Goal: Task Accomplishment & Management: Manage account settings

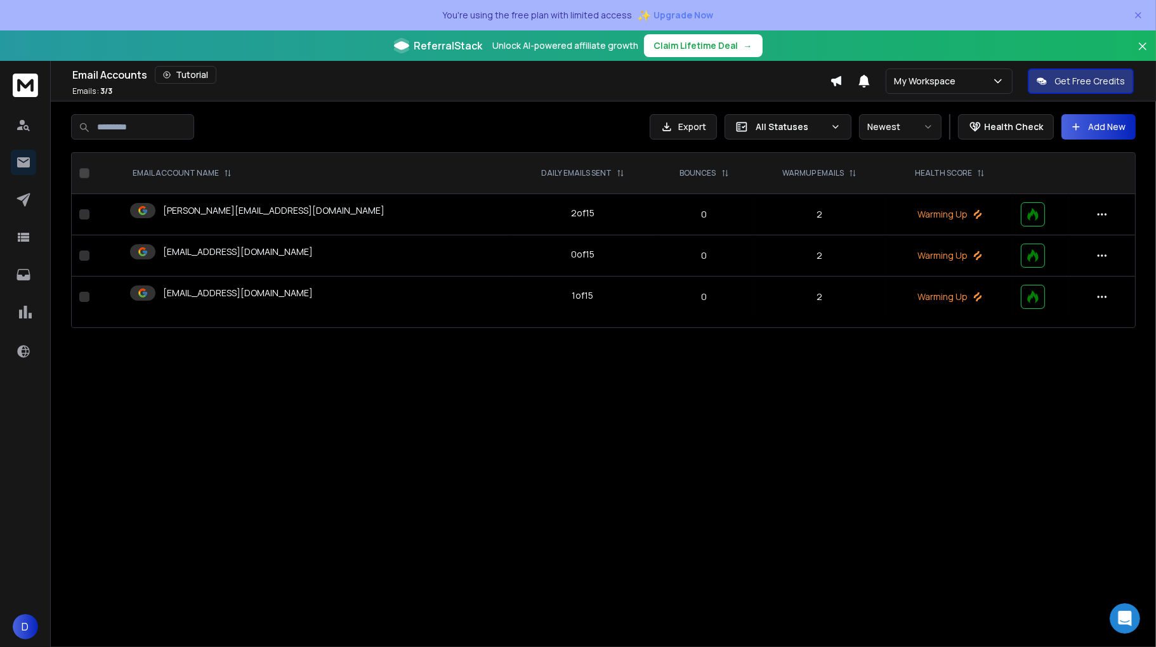
scroll to position [648, 0]
click at [22, 242] on icon at bounding box center [23, 237] width 15 height 15
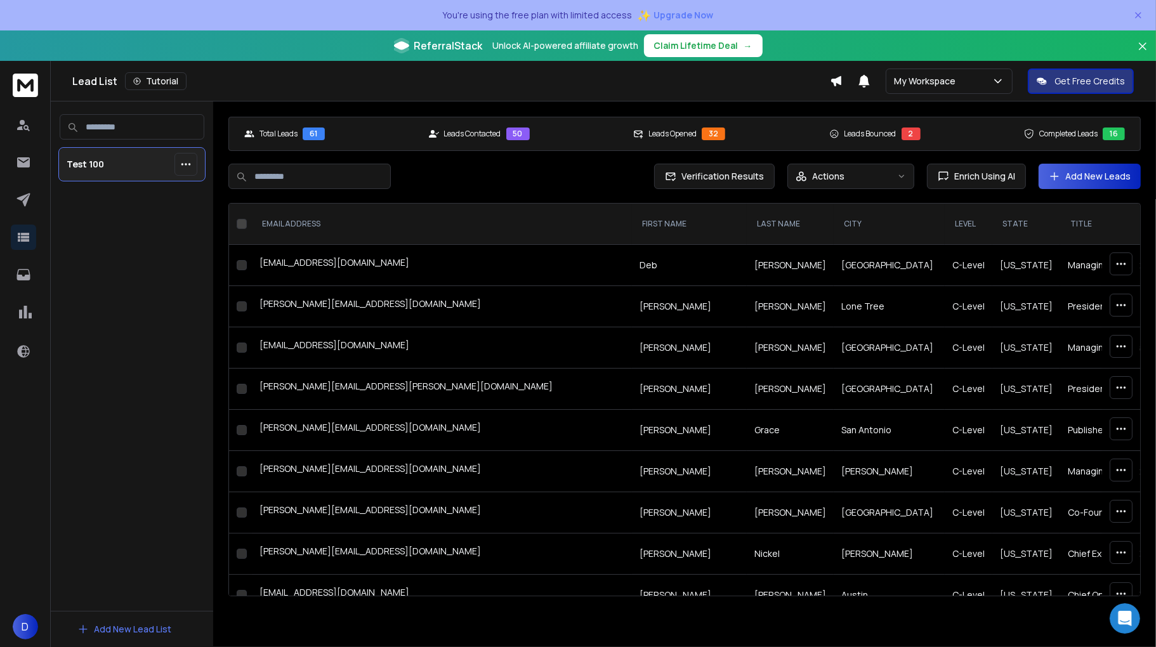
click at [717, 133] on div "32" at bounding box center [713, 133] width 23 height 13
click at [22, 200] on icon at bounding box center [23, 199] width 15 height 15
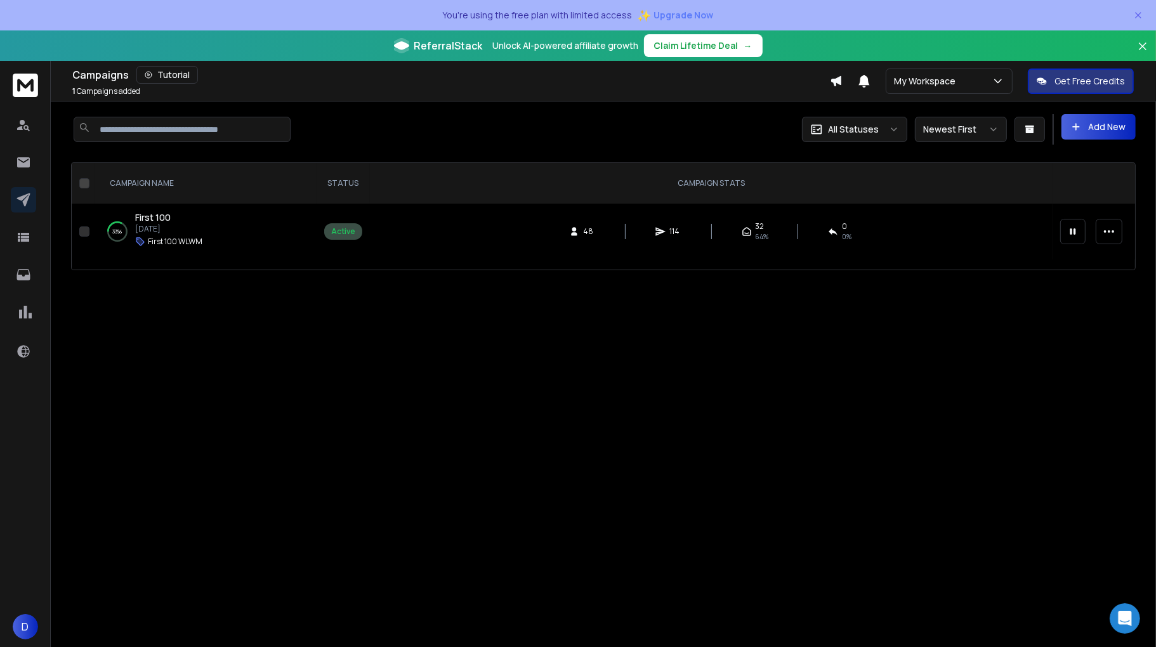
click at [258, 230] on div "33 % First 100 [DATE] First 100 WLWM" at bounding box center [205, 231] width 197 height 41
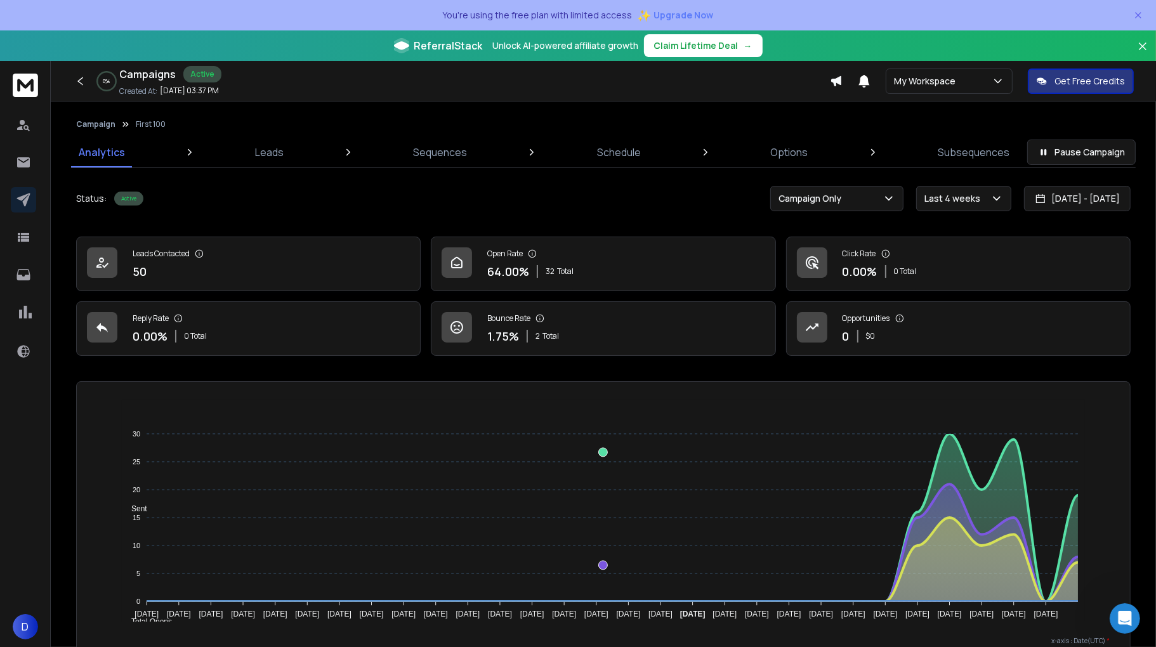
click at [613, 266] on link "Open Rate 64.00 % 32 Total" at bounding box center [603, 264] width 344 height 55
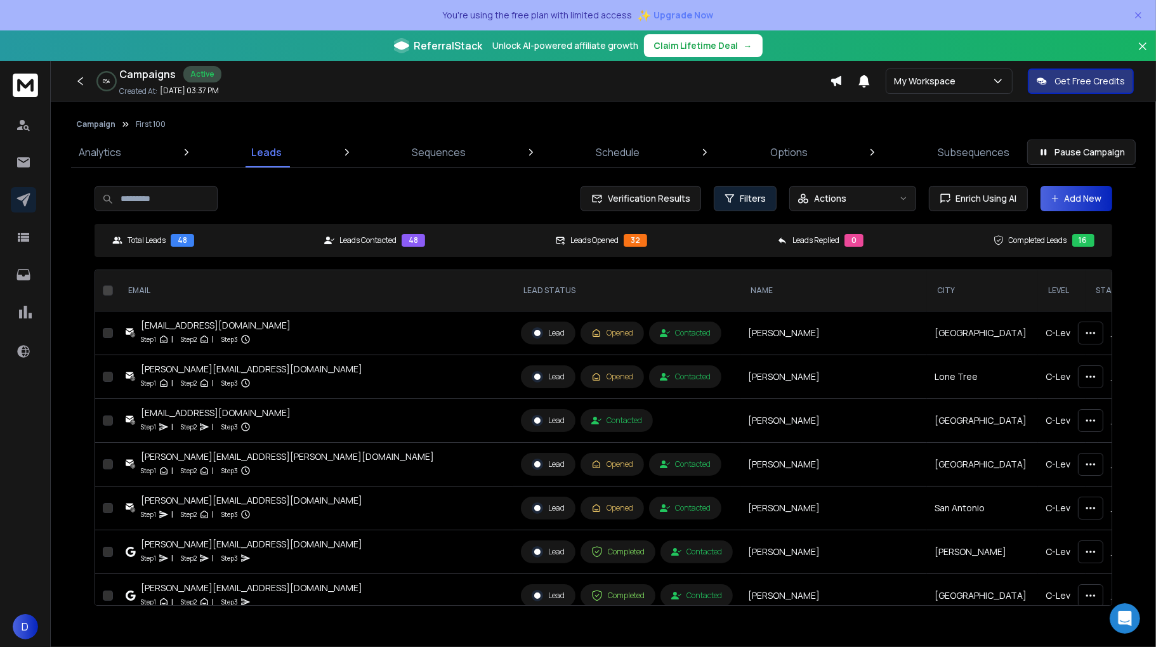
click at [741, 197] on span "Filters" at bounding box center [753, 198] width 26 height 13
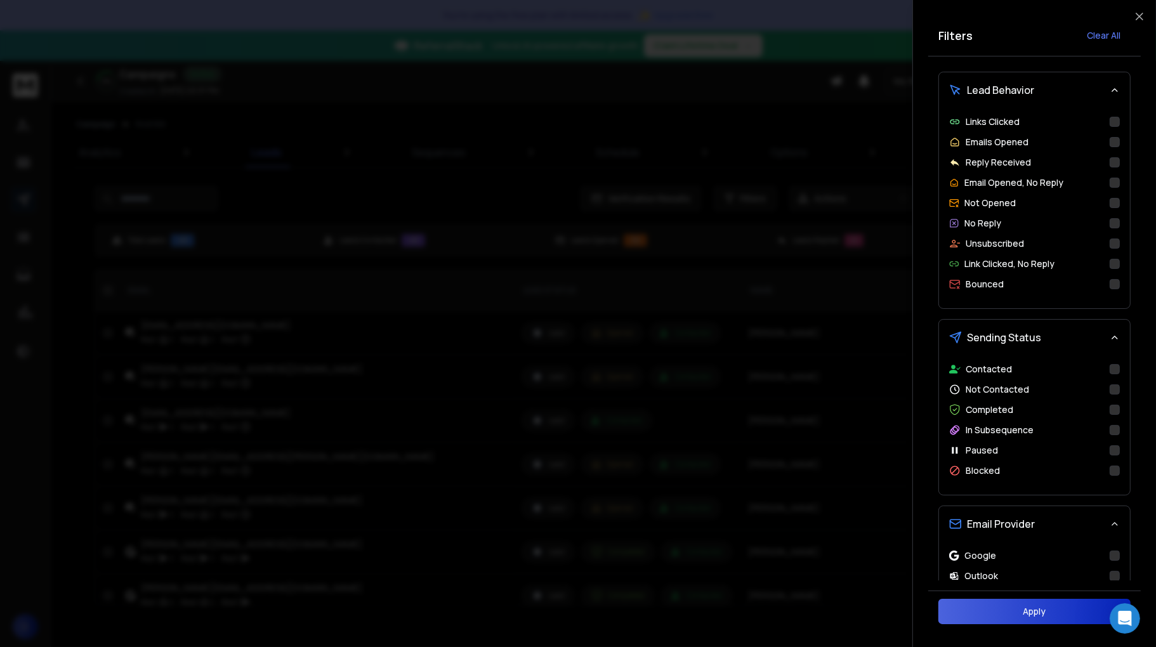
click at [1115, 141] on button "Emails Opened" at bounding box center [1114, 142] width 10 height 10
click at [1051, 611] on button "Apply" at bounding box center [1034, 611] width 192 height 25
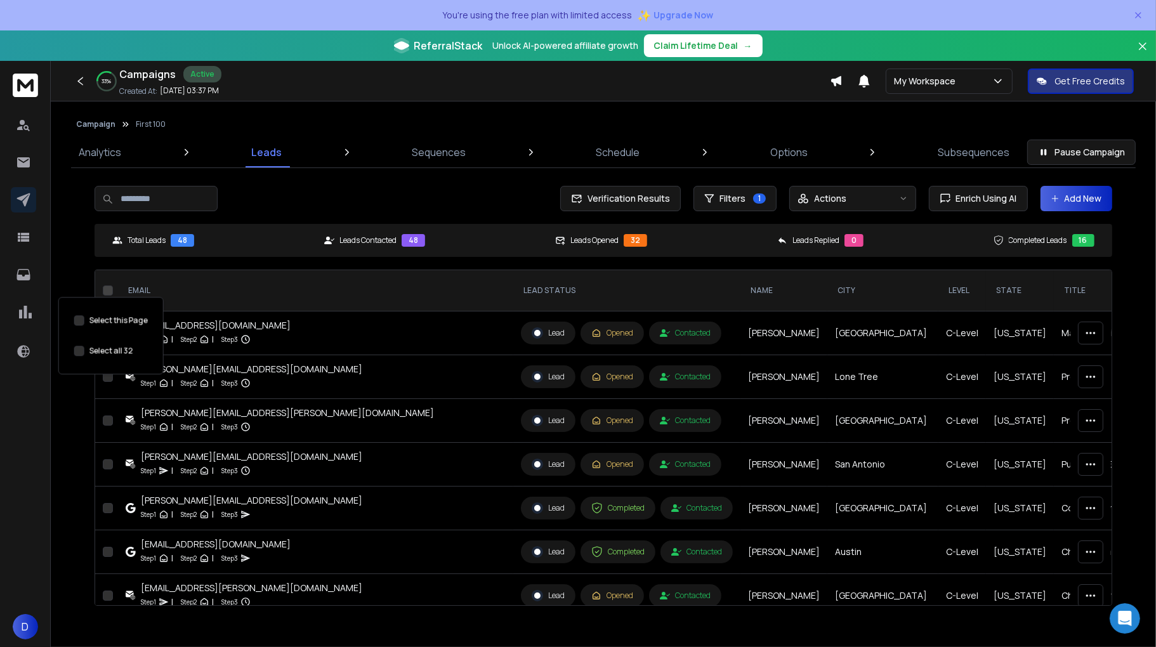
click at [104, 290] on button "Select this Page" at bounding box center [108, 290] width 10 height 10
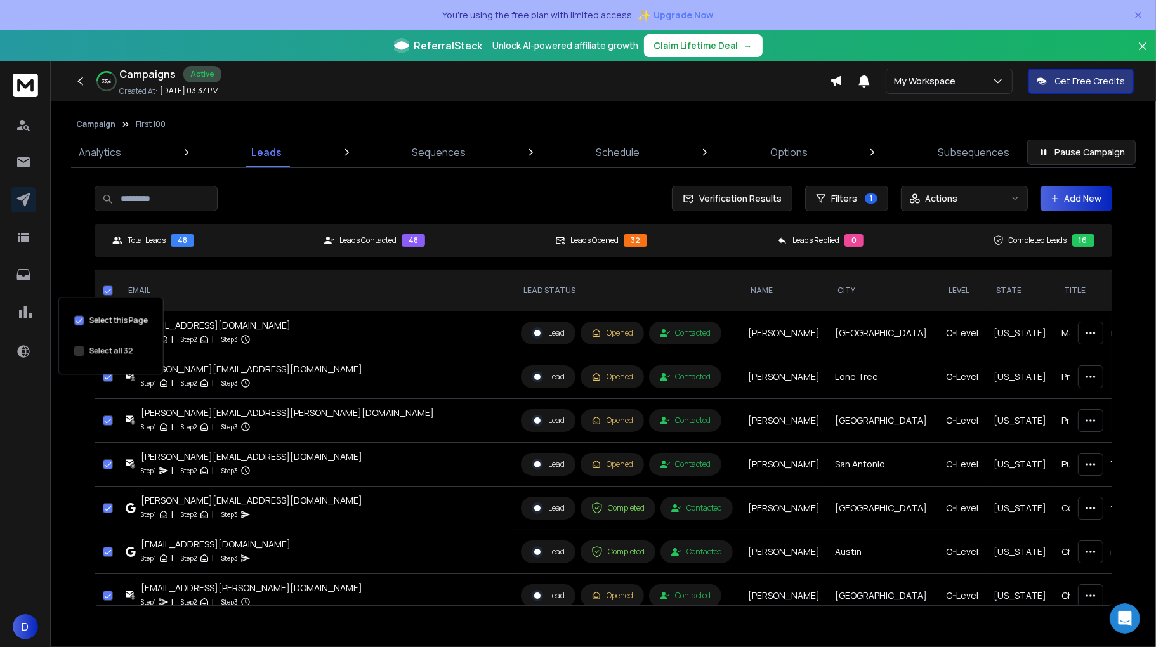
click at [79, 353] on button "Select this Page" at bounding box center [79, 351] width 10 height 10
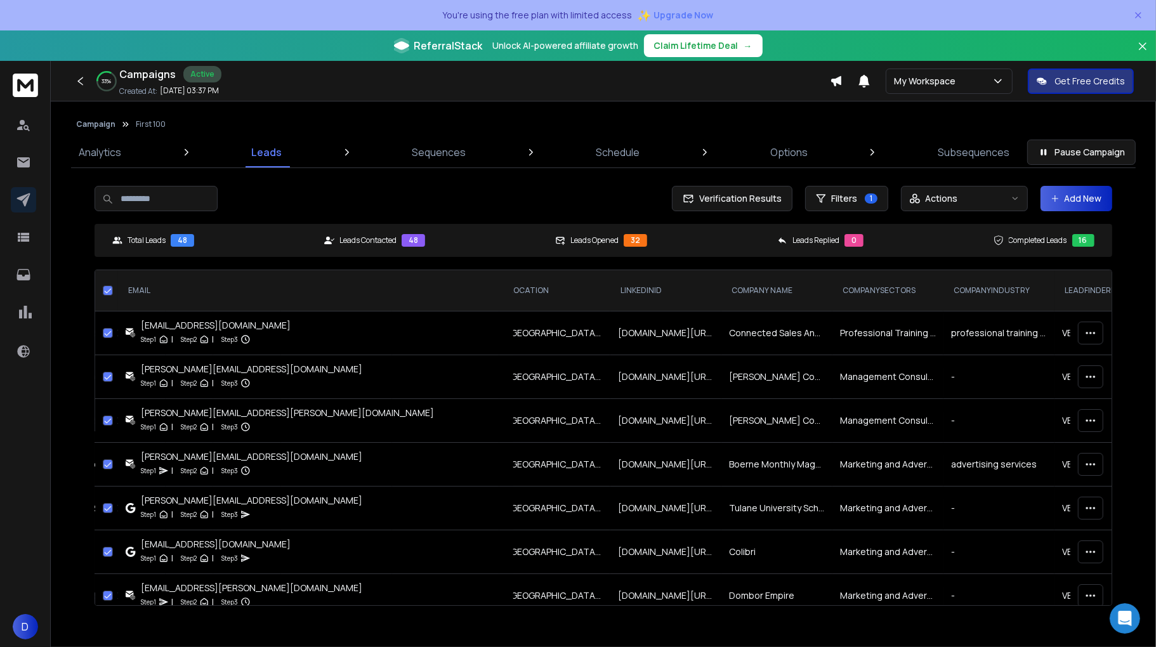
scroll to position [0, 877]
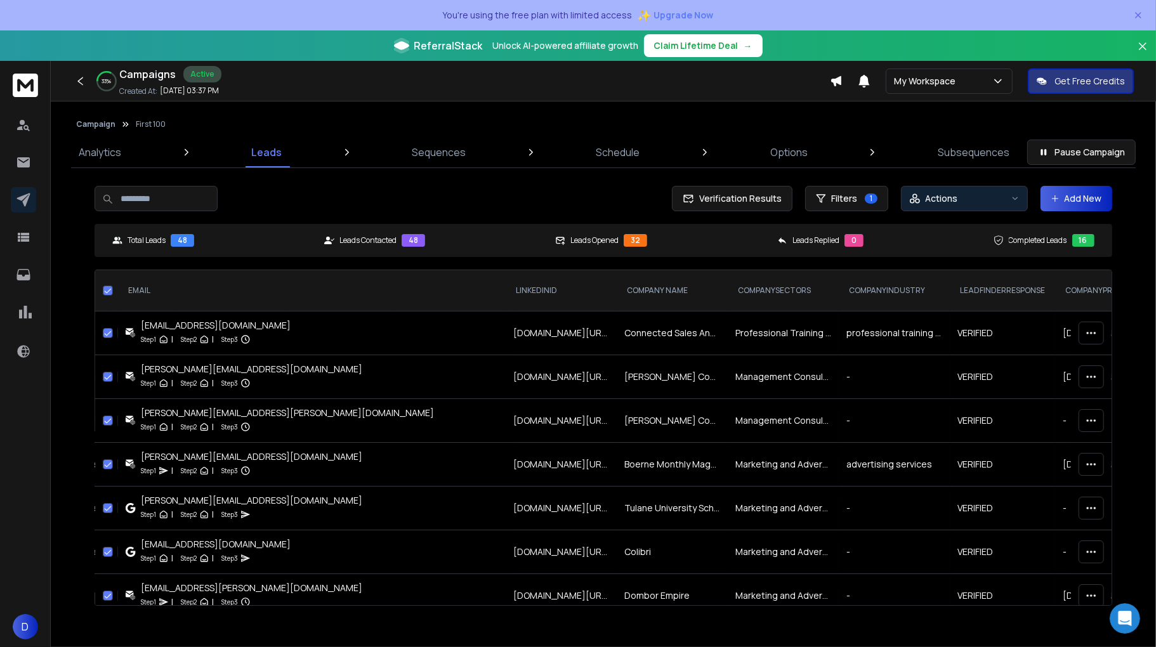
click at [995, 204] on div "Actions" at bounding box center [957, 198] width 96 height 13
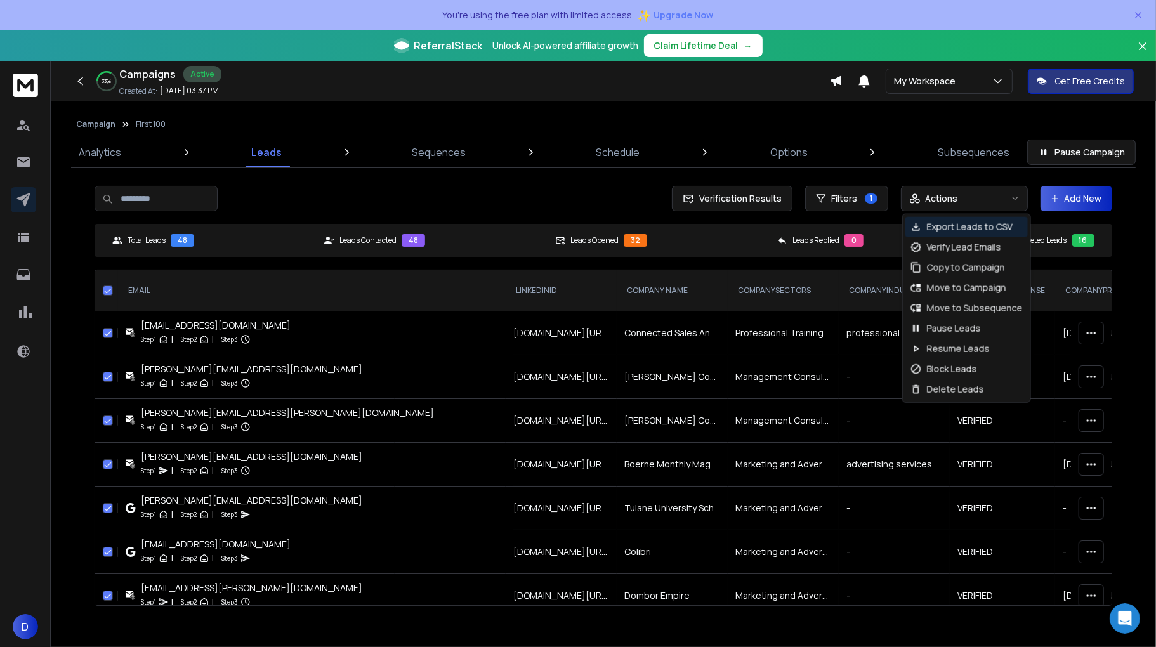
click at [963, 228] on p "Export Leads to CSV" at bounding box center [970, 227] width 86 height 13
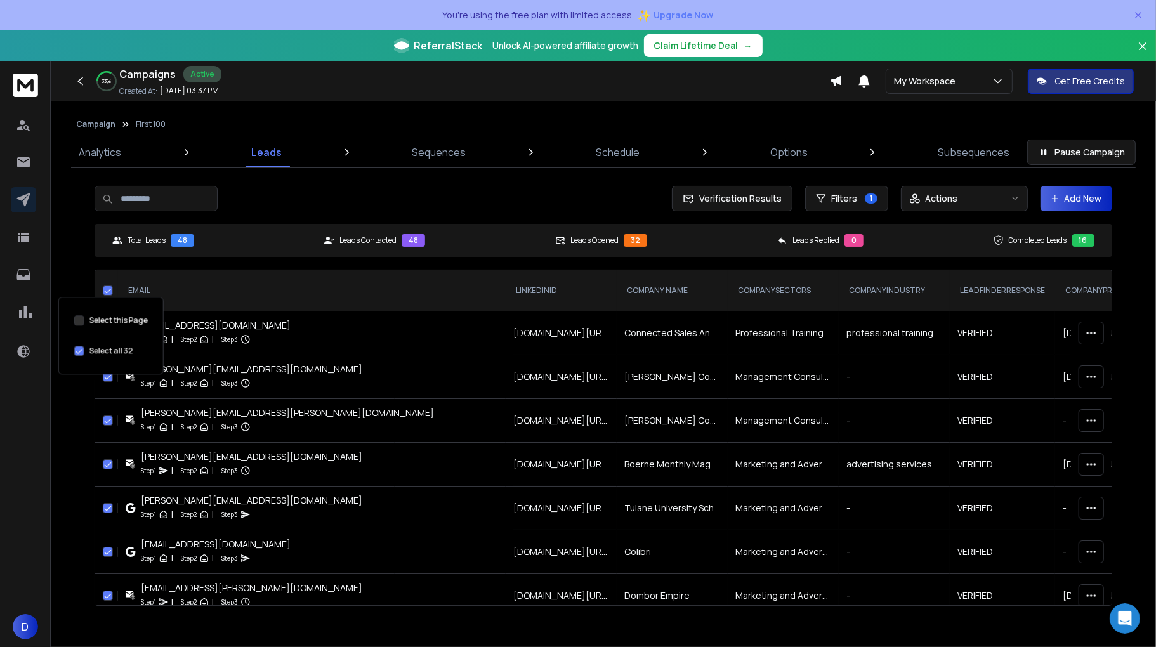
click at [109, 291] on button "Select this Page" at bounding box center [108, 290] width 10 height 10
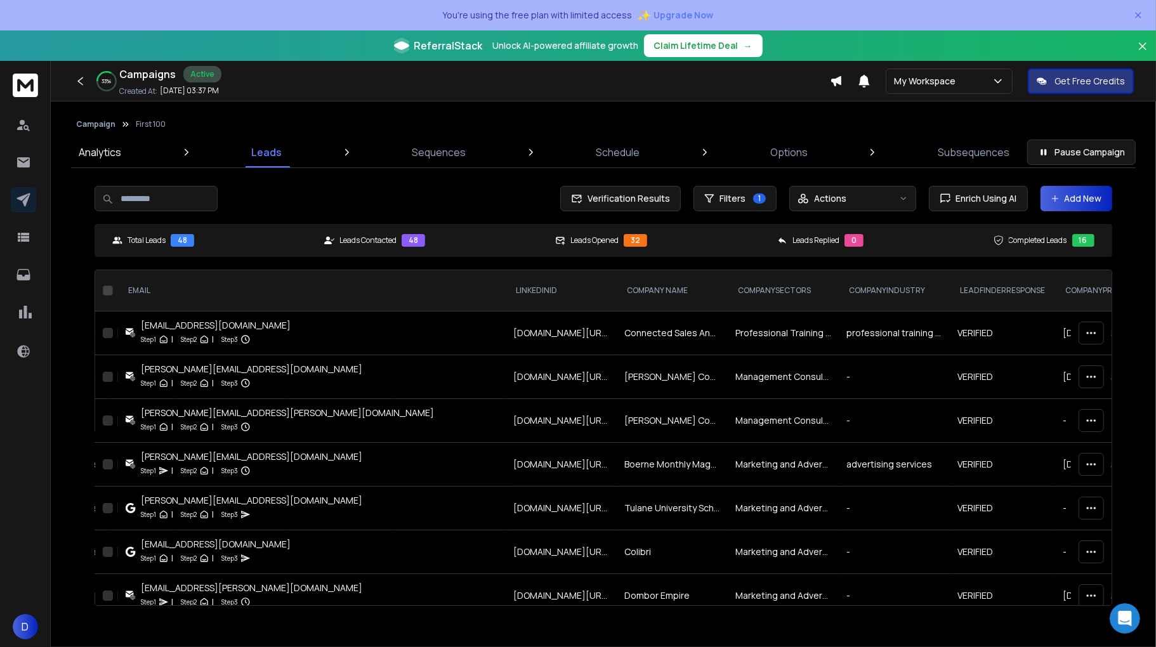
click at [111, 152] on p "Analytics" at bounding box center [100, 152] width 42 height 15
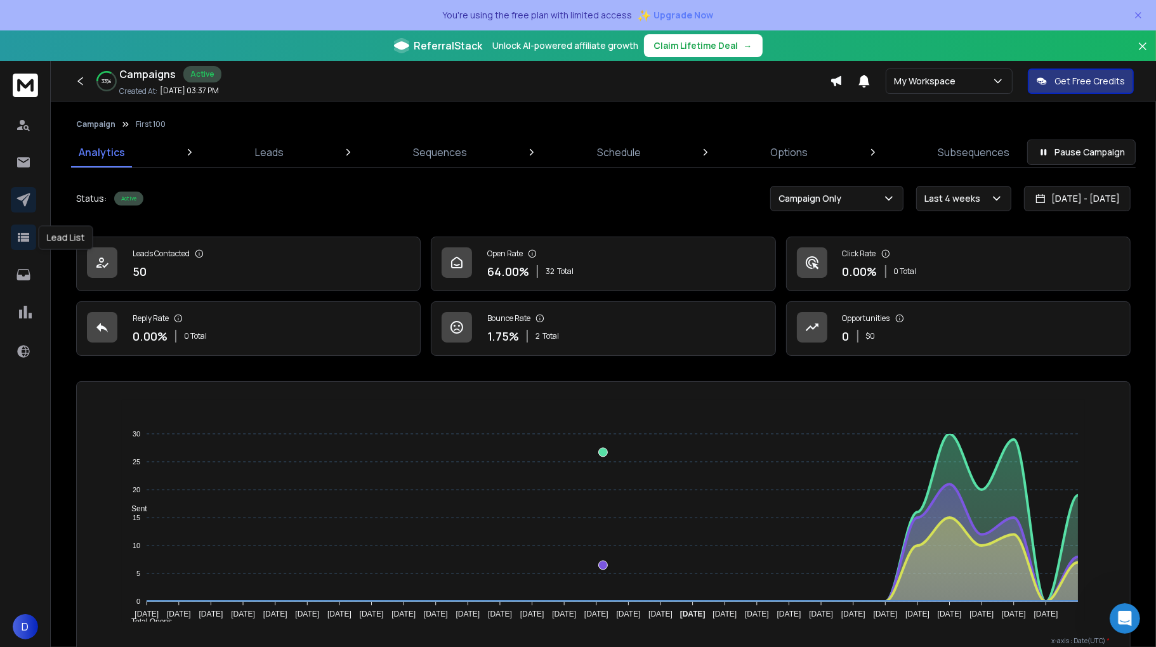
click at [22, 239] on icon at bounding box center [23, 237] width 11 height 9
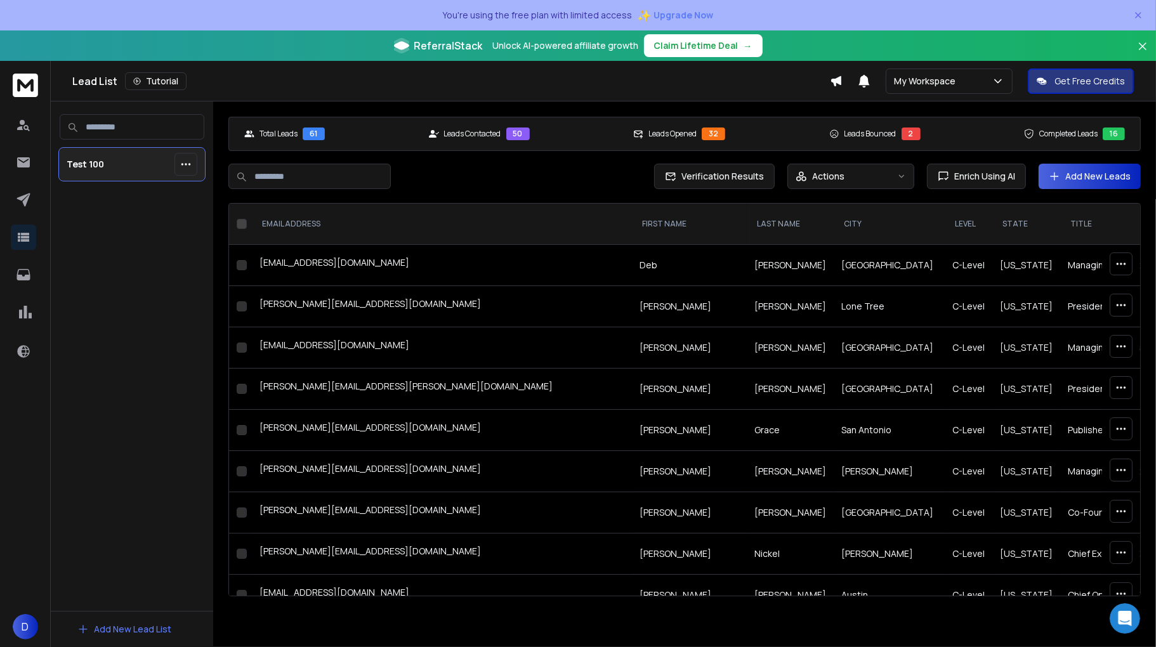
click at [326, 178] on input at bounding box center [309, 176] width 162 height 25
paste input "**********"
type input "**********"
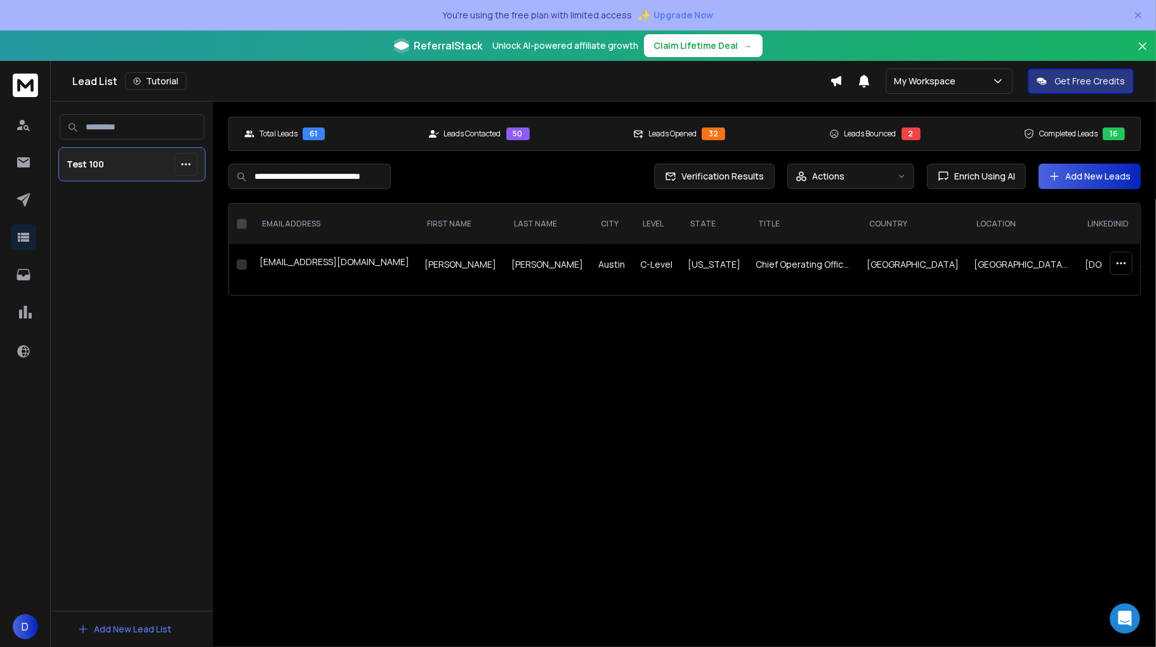
click at [243, 265] on button "button" at bounding box center [242, 264] width 10 height 10
click at [1010, 179] on button "Actions" at bounding box center [962, 176] width 127 height 25
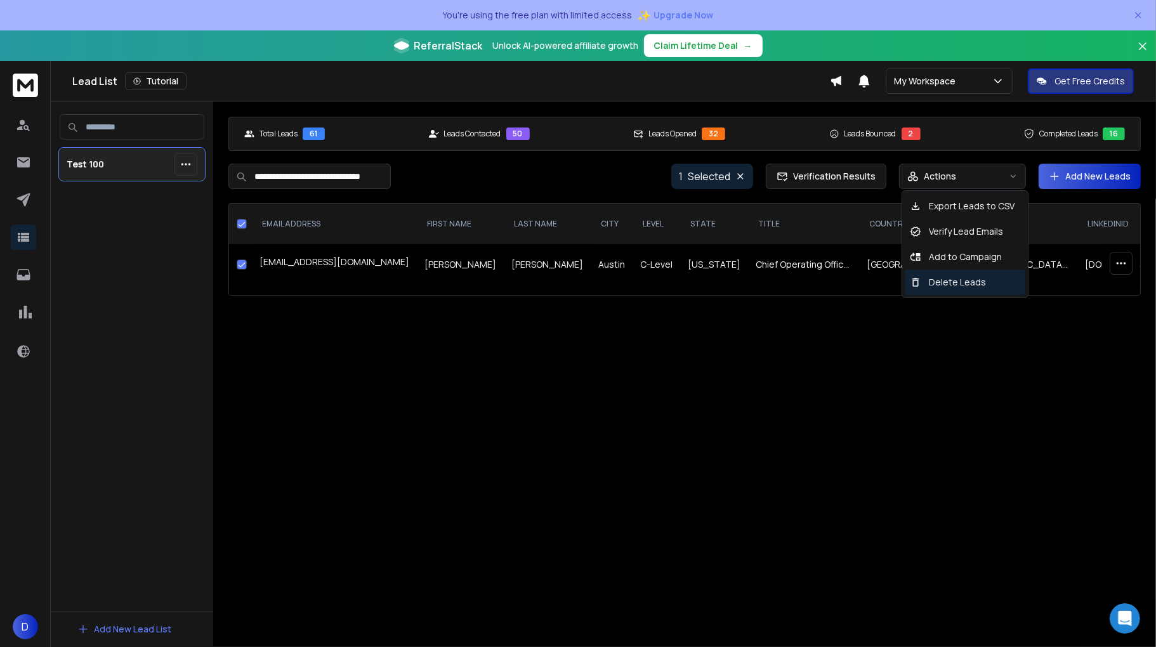
click at [957, 283] on p "Delete Leads" at bounding box center [957, 282] width 62 height 18
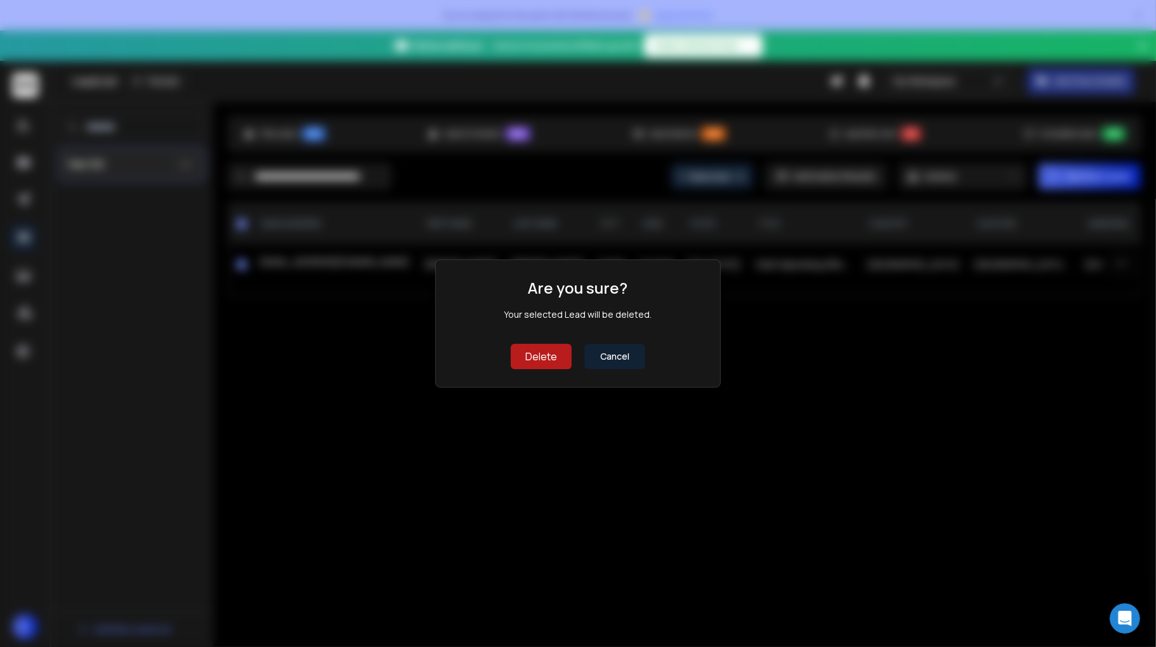
click at [542, 362] on button "Delete" at bounding box center [541, 356] width 61 height 25
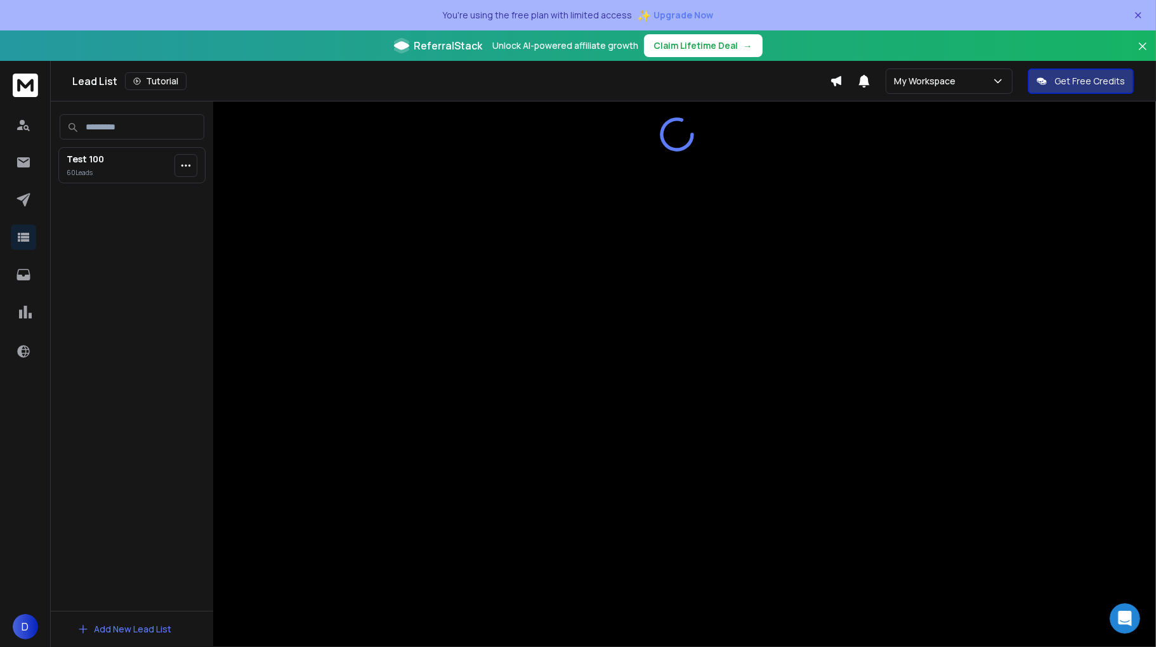
click at [1140, 13] on icon "Close notification" at bounding box center [1138, 15] width 10 height 10
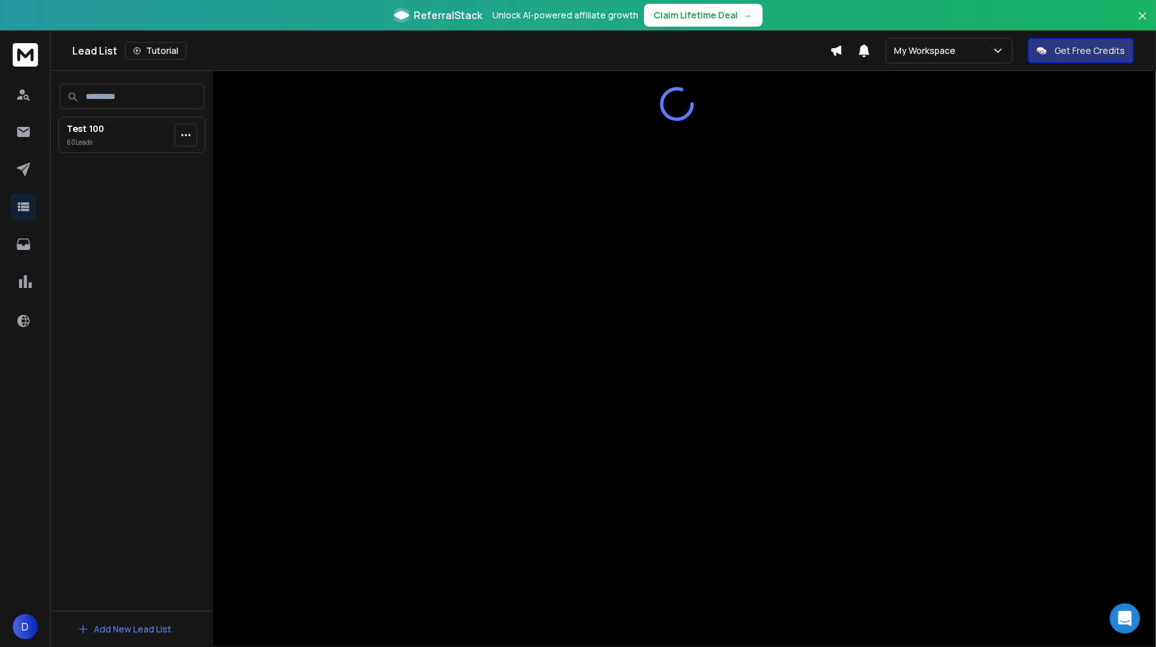
click at [1142, 16] on icon "Close banner" at bounding box center [1143, 16] width 8 height 8
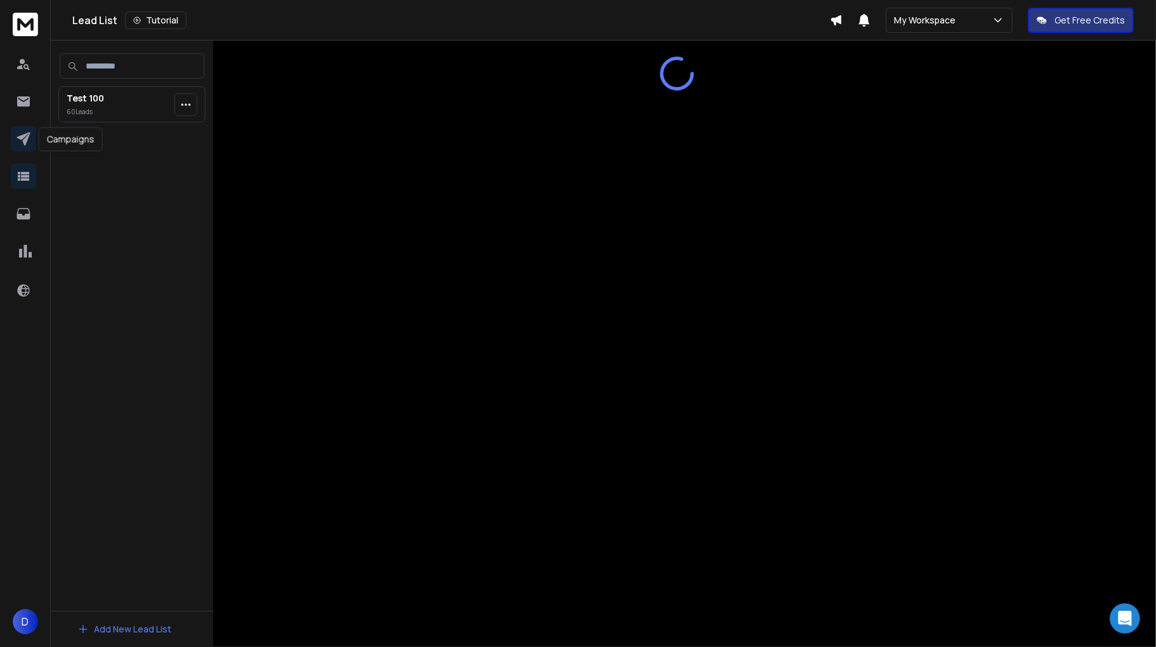
click at [22, 145] on icon at bounding box center [23, 138] width 15 height 15
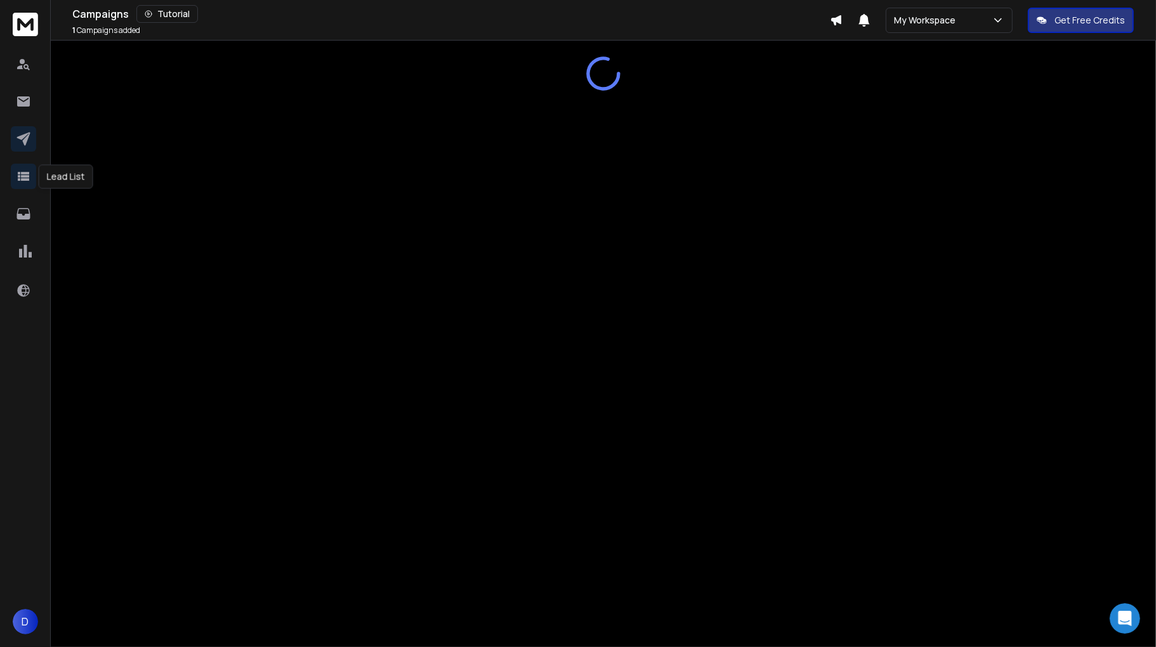
click at [23, 180] on icon at bounding box center [23, 176] width 11 height 9
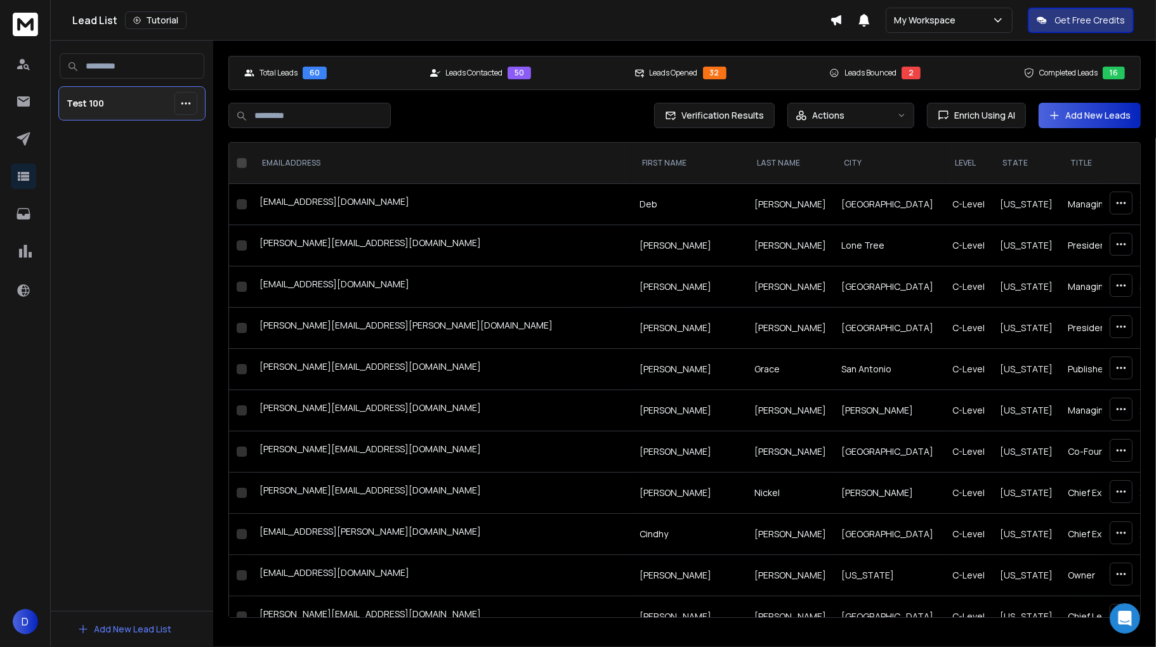
click at [334, 127] on div "Total Leads 60 Leads Contacted 50 Leads Opened 32 Leads Bounced 2 Completed Lea…" at bounding box center [684, 90] width 943 height 98
click at [329, 109] on input at bounding box center [309, 115] width 162 height 25
paste input "**********"
type input "**********"
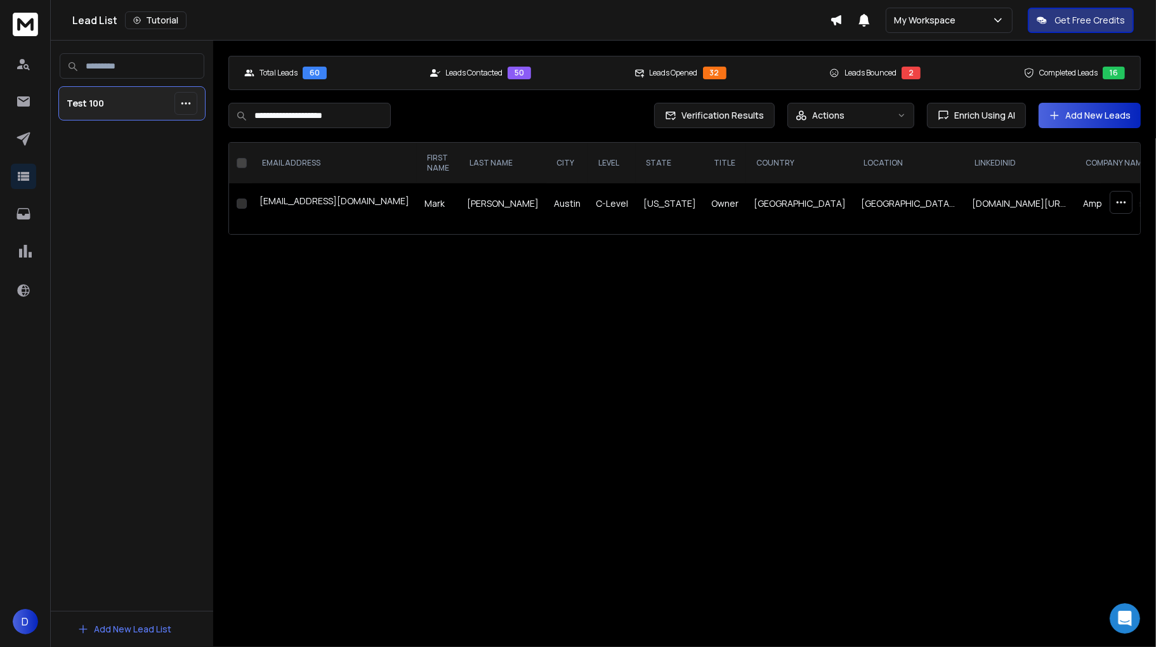
click at [242, 203] on button "button" at bounding box center [242, 204] width 10 height 10
click at [993, 114] on div "Actions" at bounding box center [955, 115] width 96 height 13
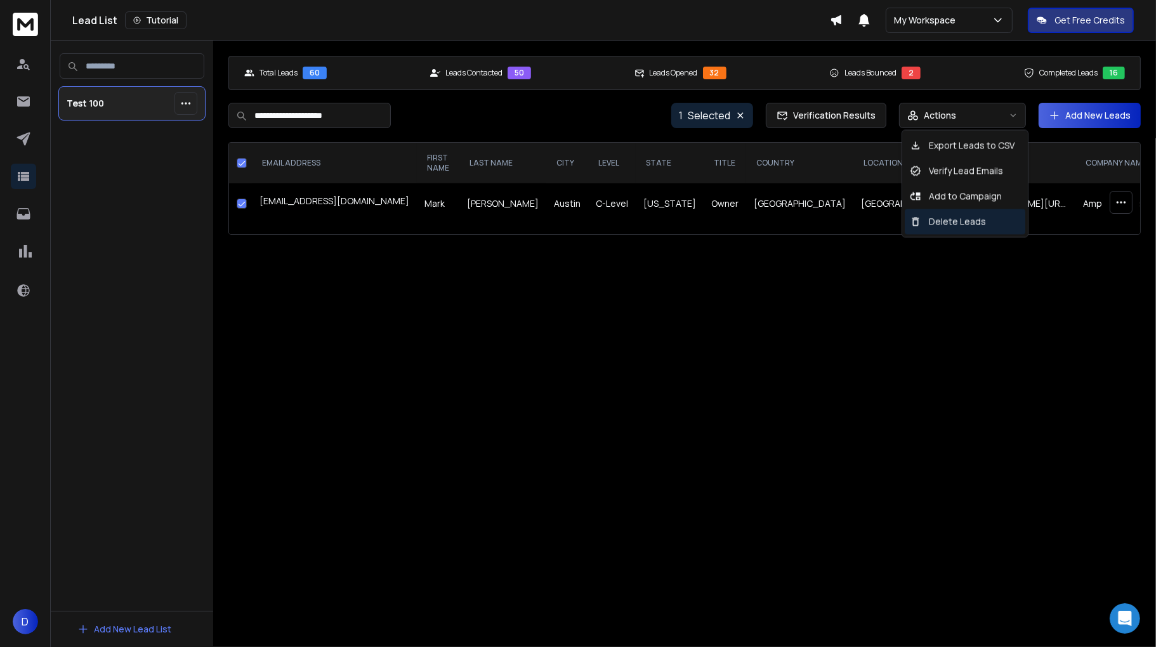
click at [953, 224] on p "Delete Leads" at bounding box center [957, 221] width 62 height 18
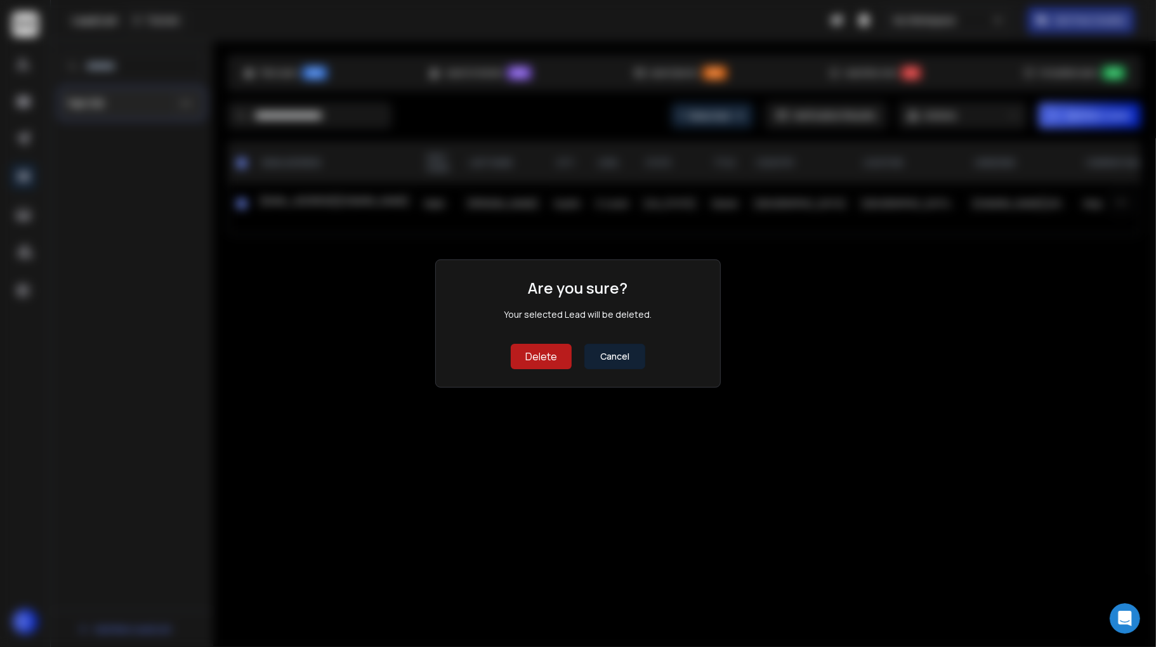
click at [543, 360] on button "Delete" at bounding box center [541, 356] width 61 height 25
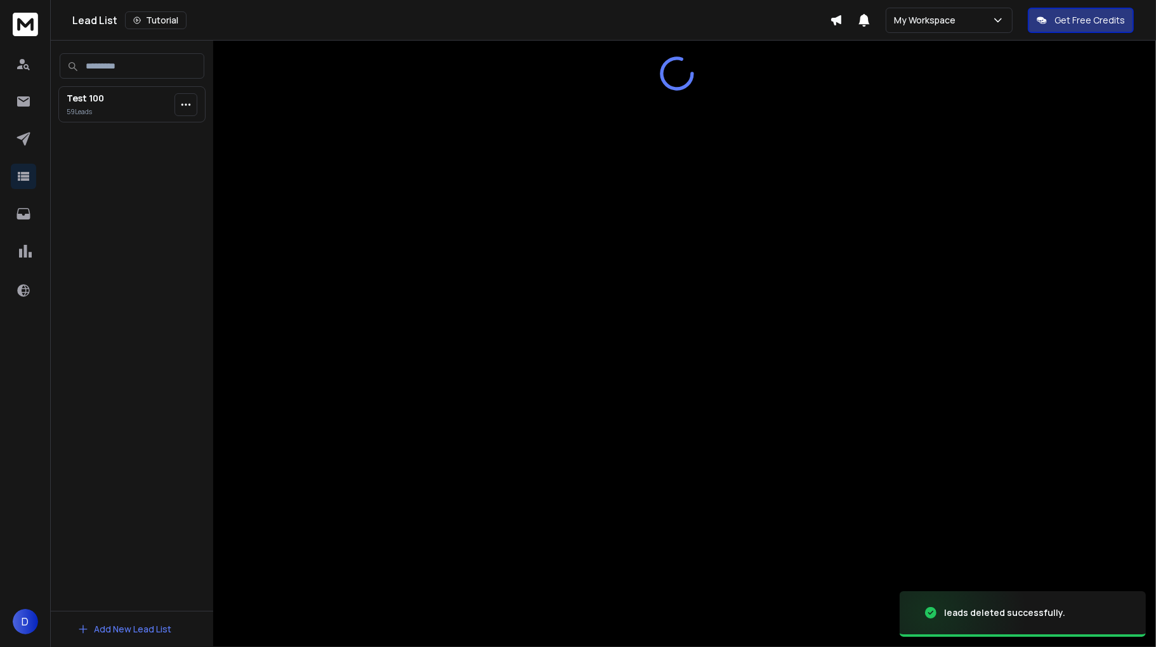
click at [150, 103] on div "Test 100 59 Lead s" at bounding box center [131, 104] width 147 height 36
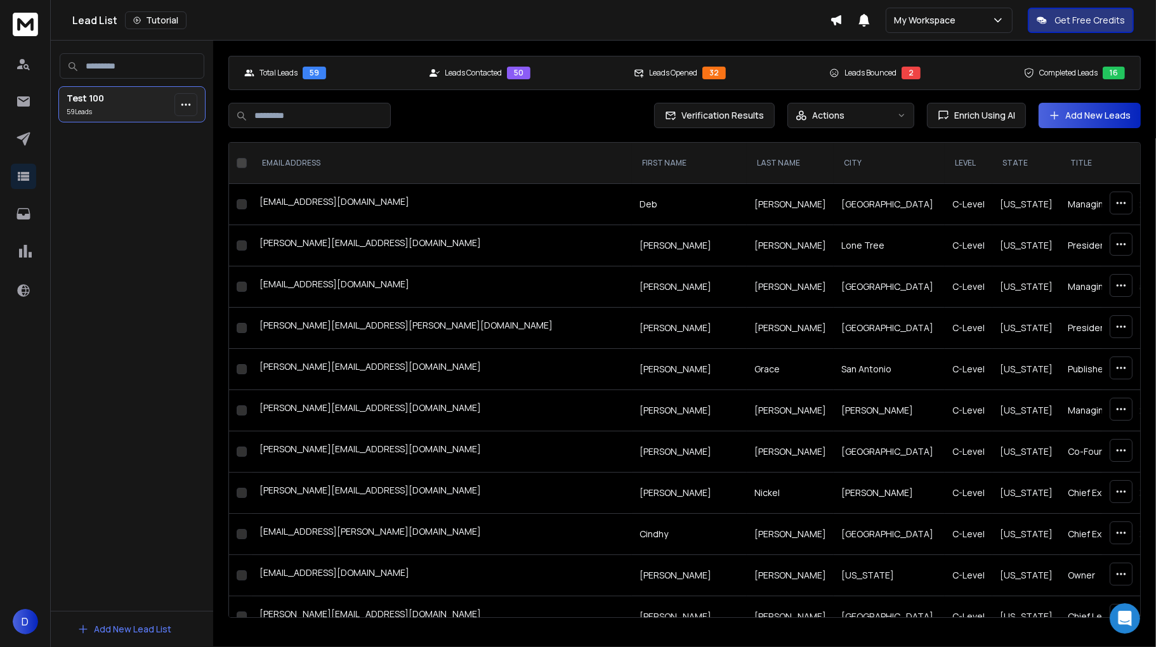
click at [313, 110] on input at bounding box center [309, 115] width 162 height 25
paste input "**********"
type input "**********"
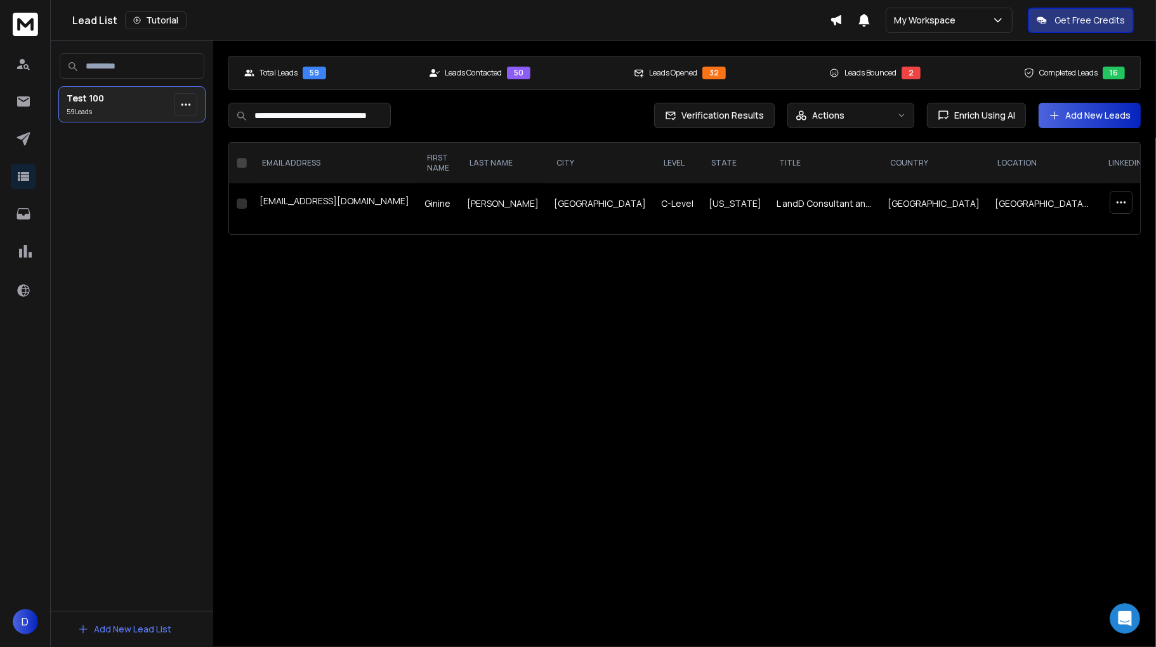
click at [240, 204] on button "button" at bounding box center [242, 204] width 10 height 10
click at [967, 119] on div "Actions" at bounding box center [955, 115] width 96 height 13
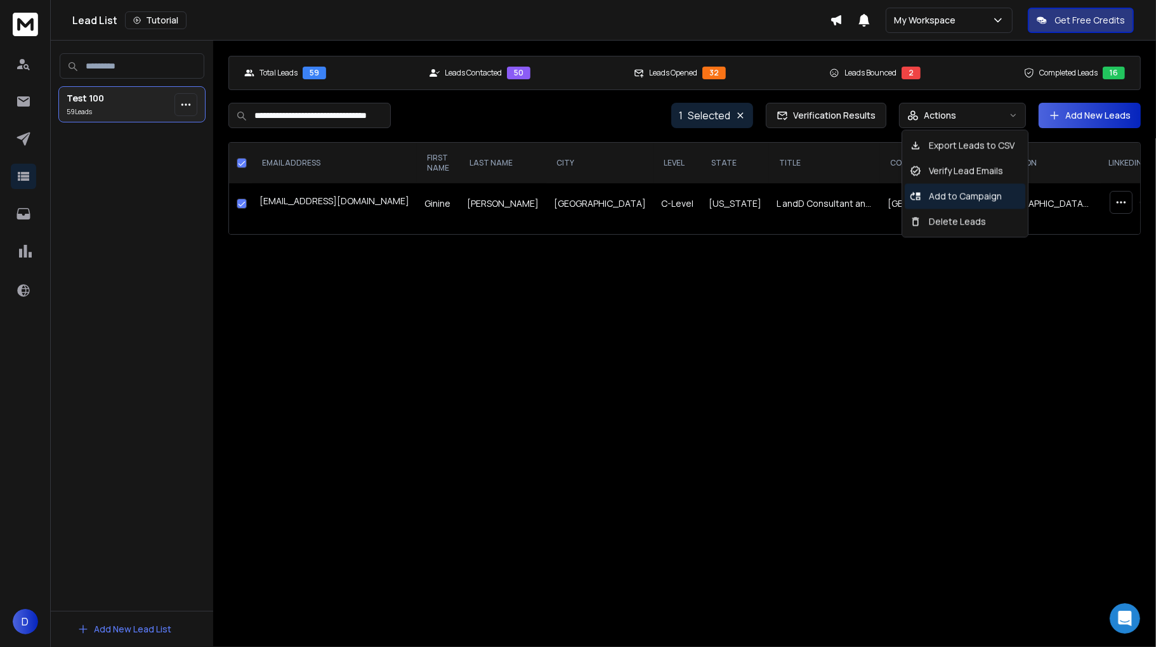
click at [782, 305] on div "**********" at bounding box center [578, 323] width 1156 height 647
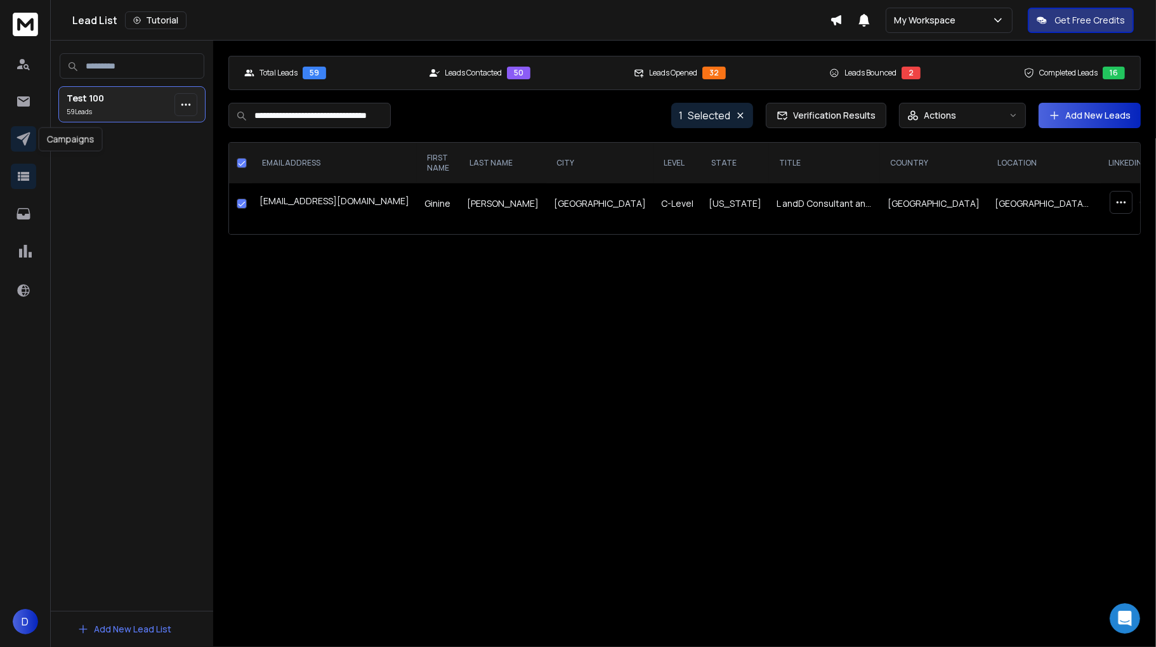
click at [22, 133] on icon at bounding box center [23, 138] width 15 height 15
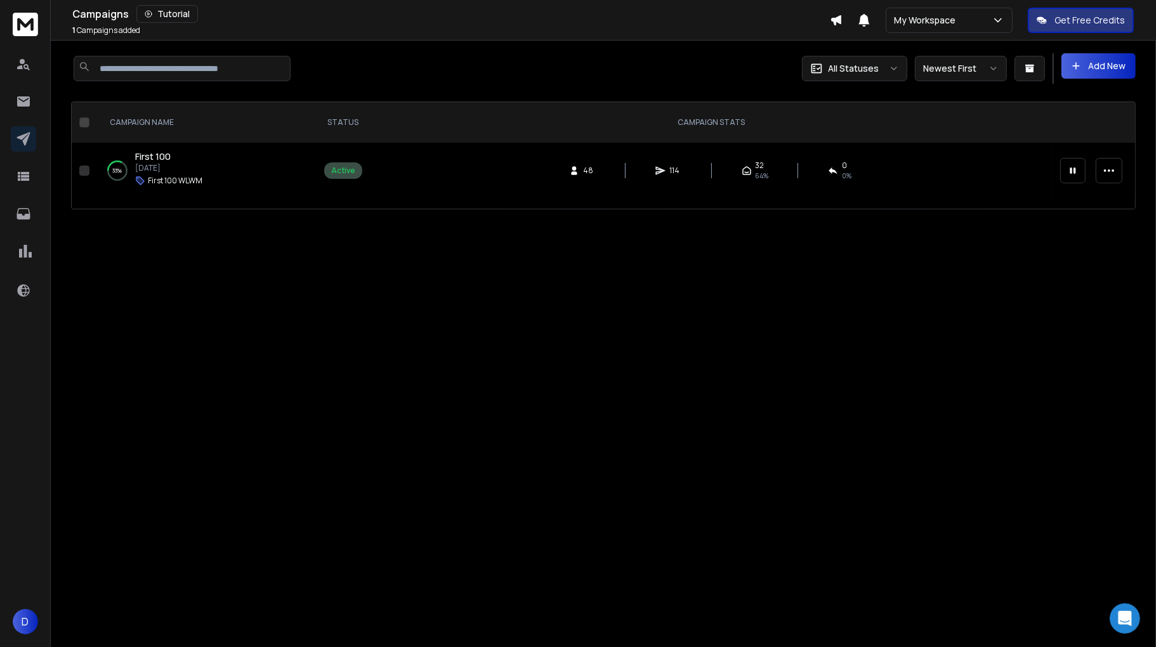
click at [230, 162] on div "33 % First 100 [DATE] First 100 WLWM" at bounding box center [205, 170] width 197 height 41
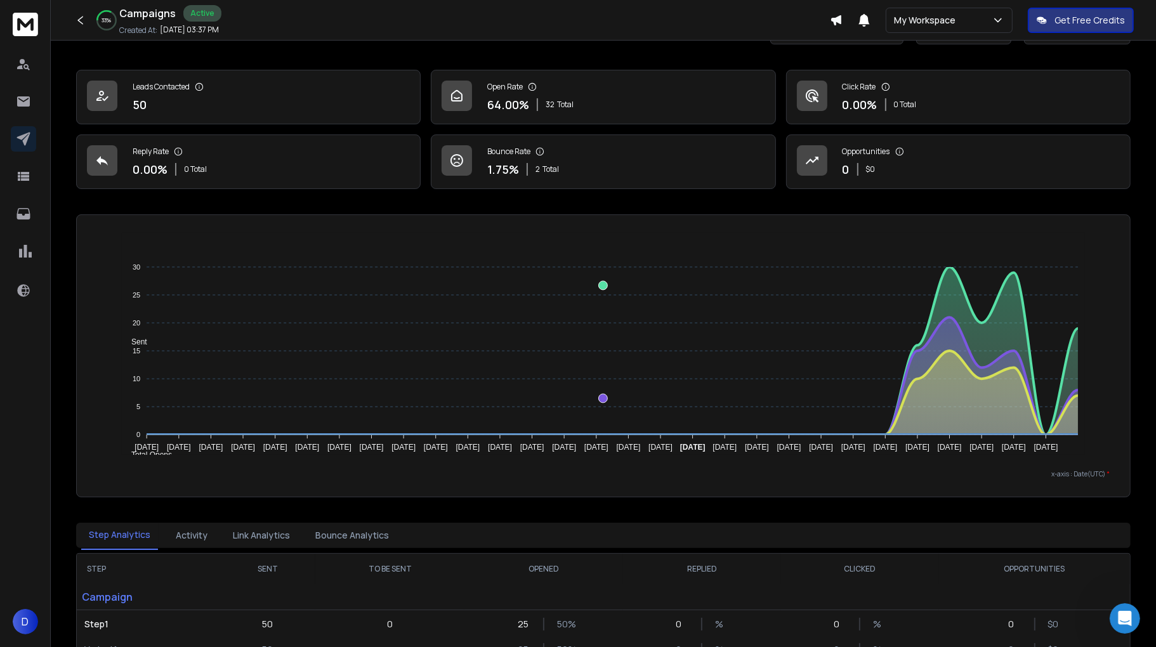
scroll to position [250, 0]
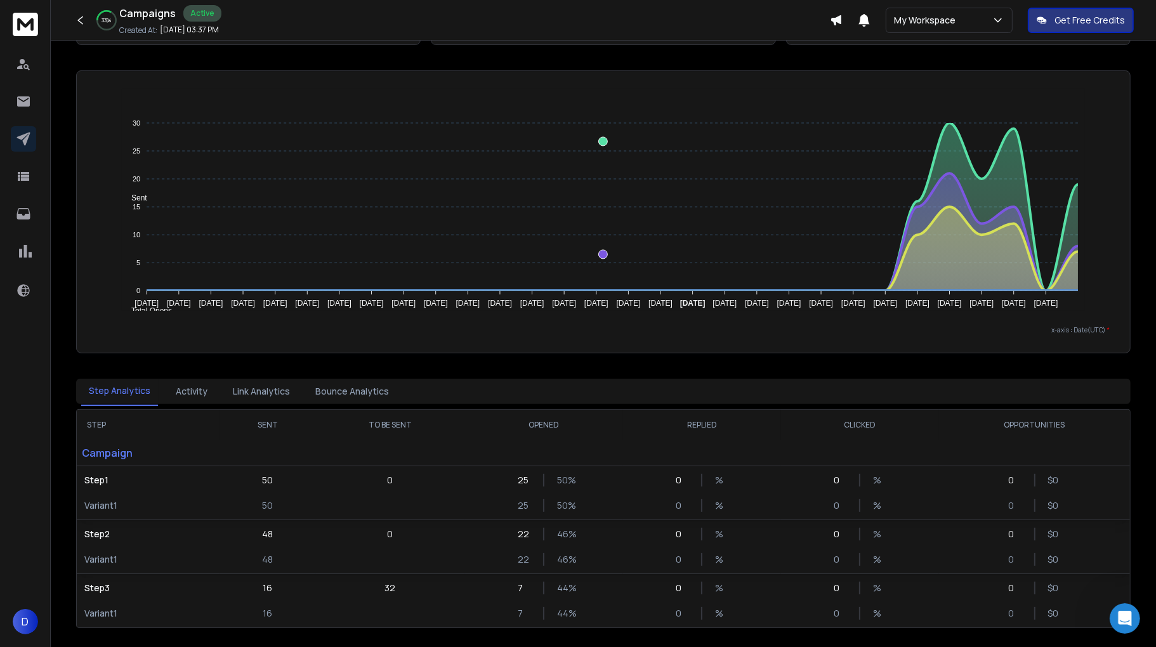
click at [181, 388] on button "Activity" at bounding box center [191, 391] width 47 height 28
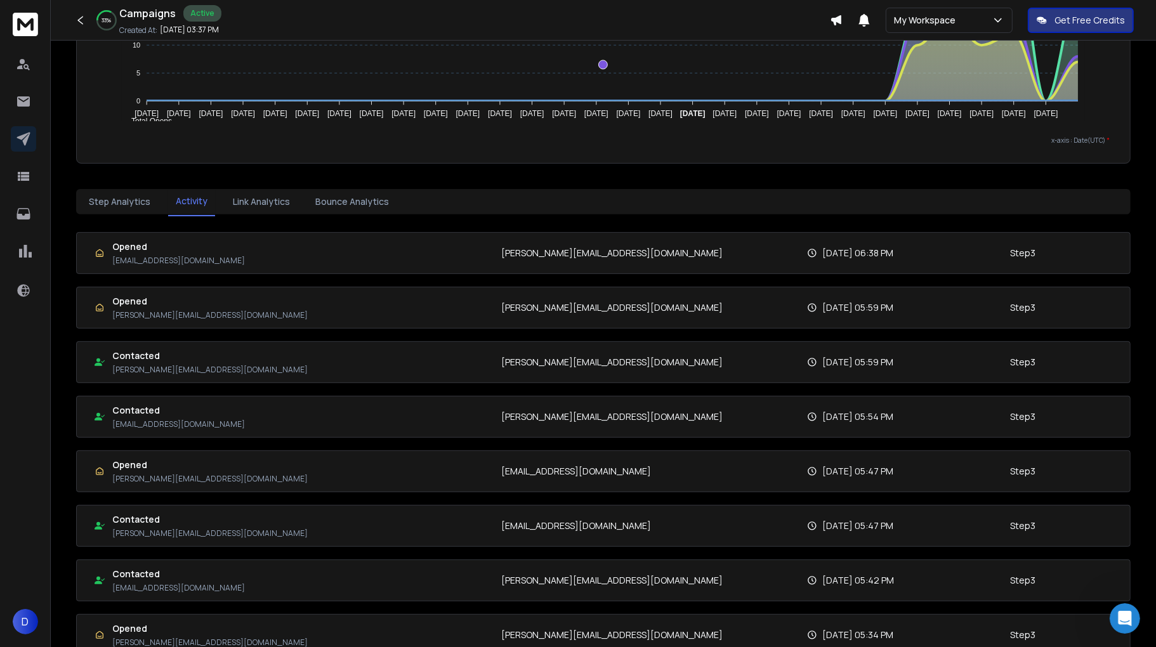
scroll to position [441, 0]
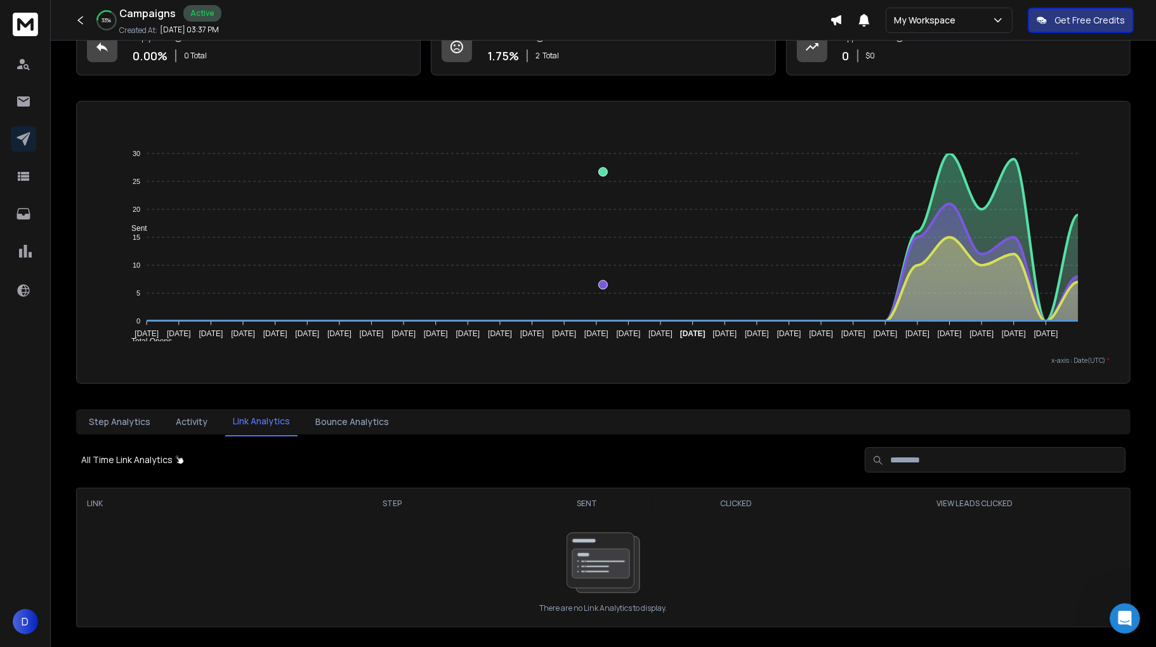
click at [344, 419] on button "Bounce Analytics" at bounding box center [352, 422] width 89 height 28
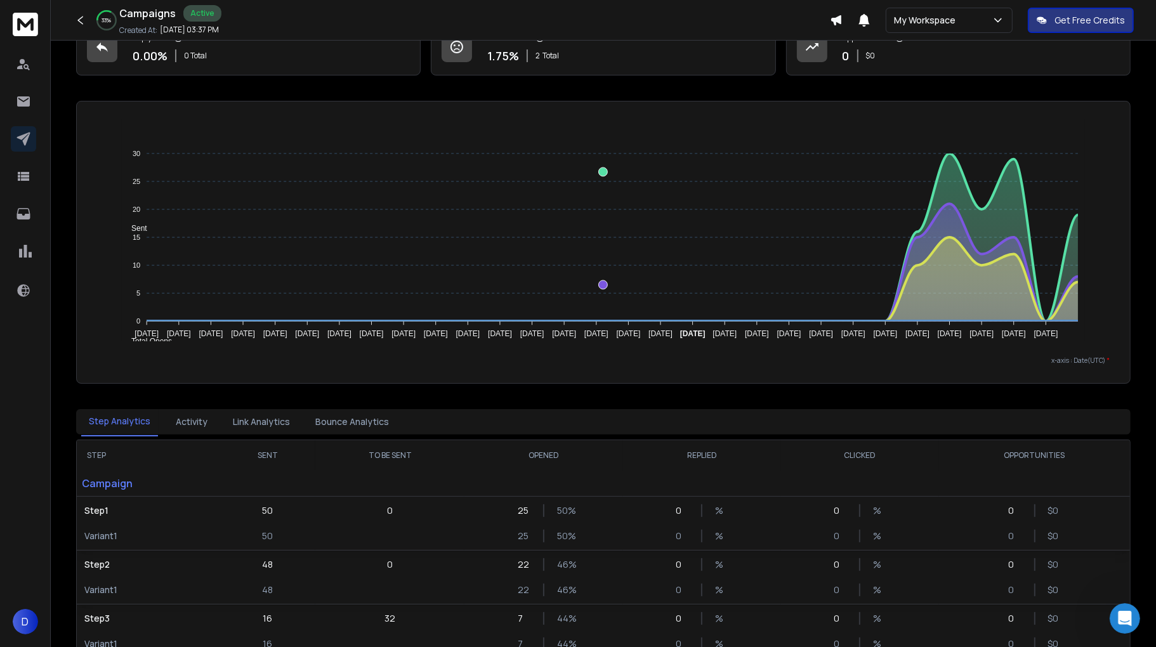
click at [113, 420] on button "Step Analytics" at bounding box center [119, 421] width 77 height 29
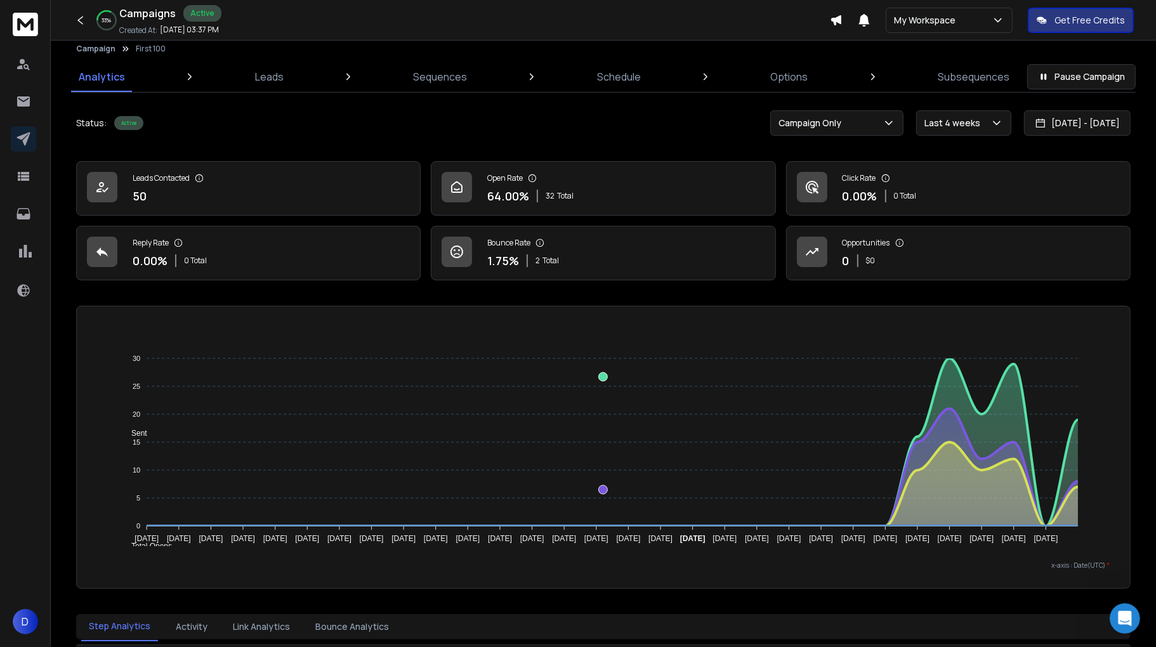
scroll to position [0, 0]
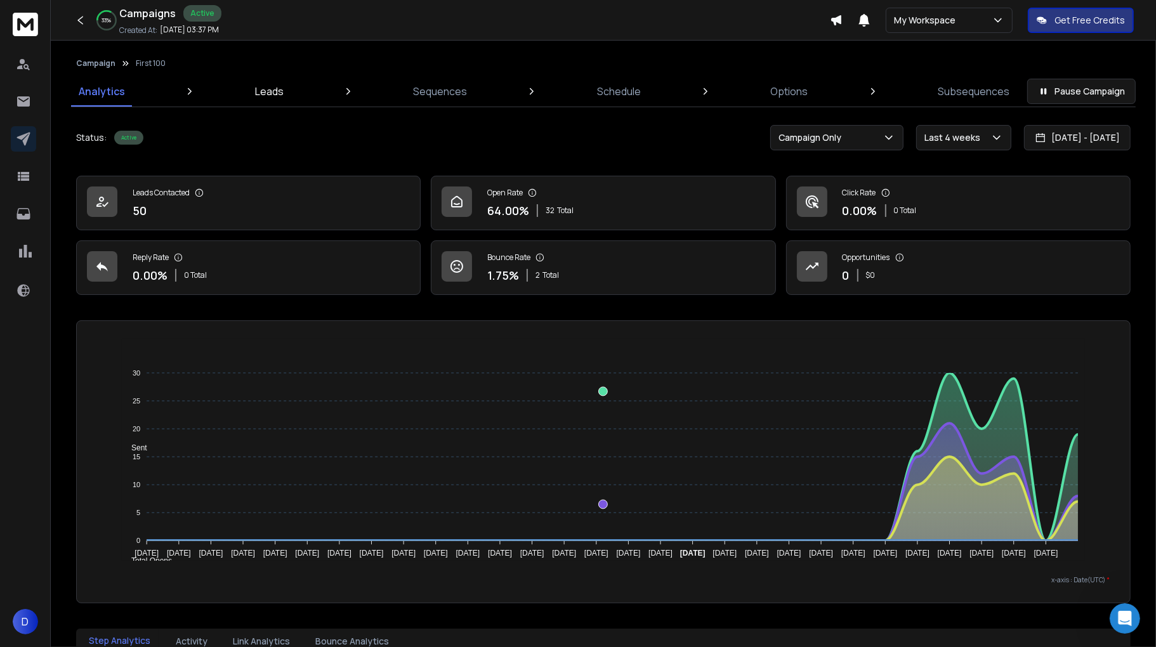
click at [265, 89] on p "Leads" at bounding box center [269, 91] width 29 height 15
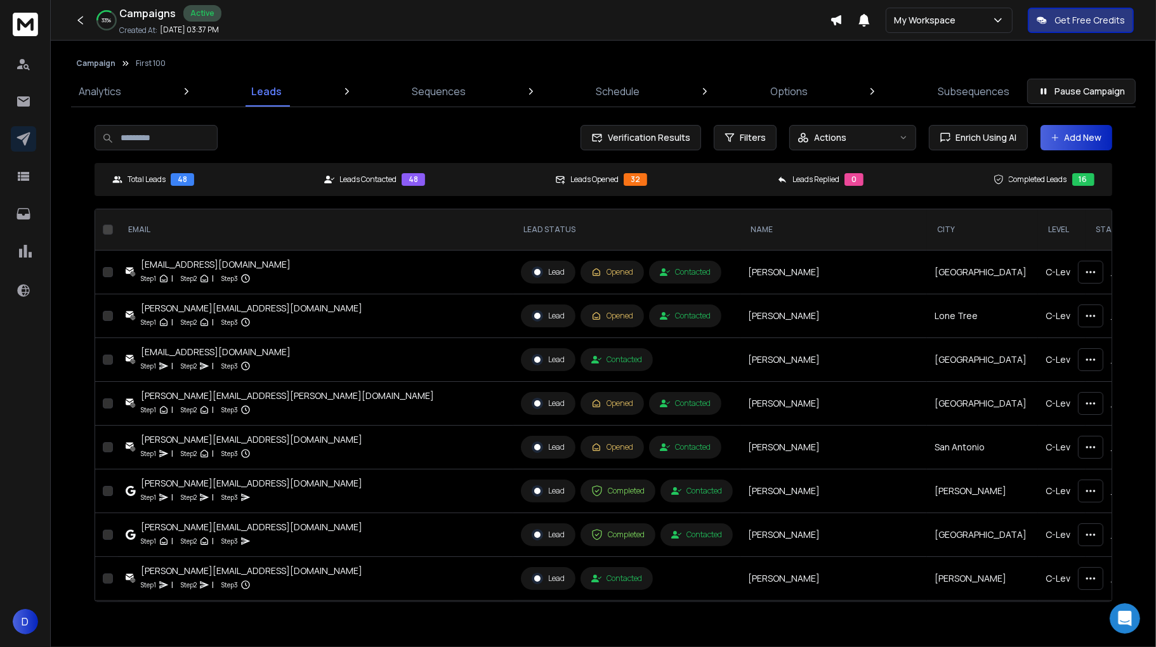
click at [154, 143] on input at bounding box center [156, 137] width 123 height 25
paste input "**********"
click at [174, 133] on input "**********" at bounding box center [161, 137] width 133 height 25
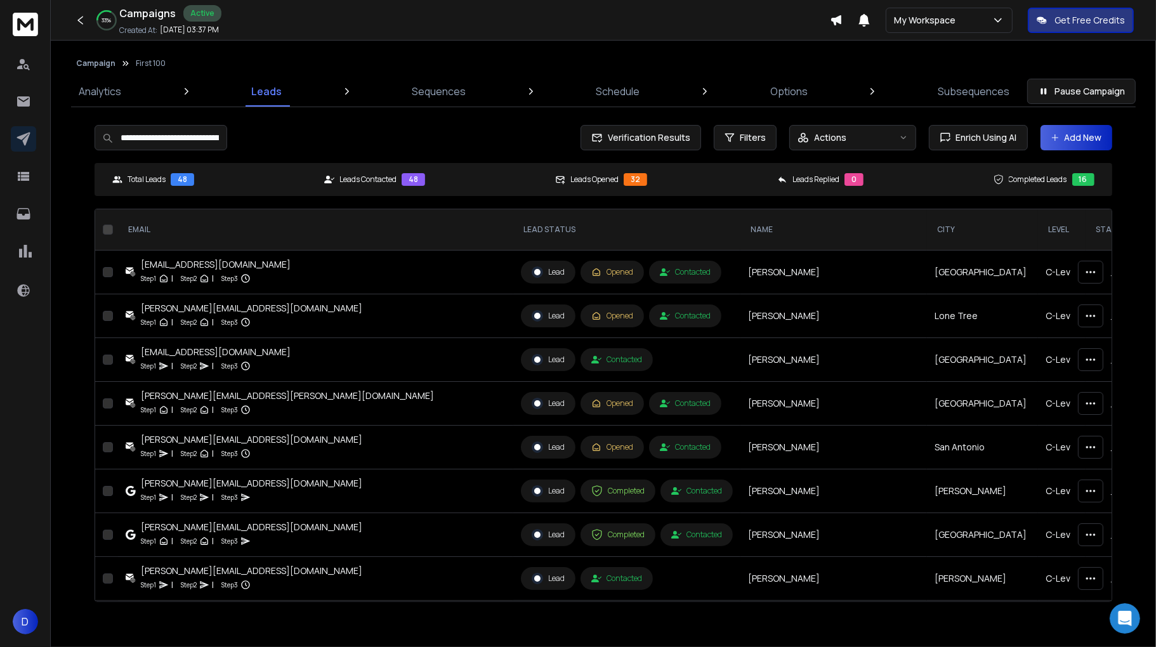
paste input
type input "**********"
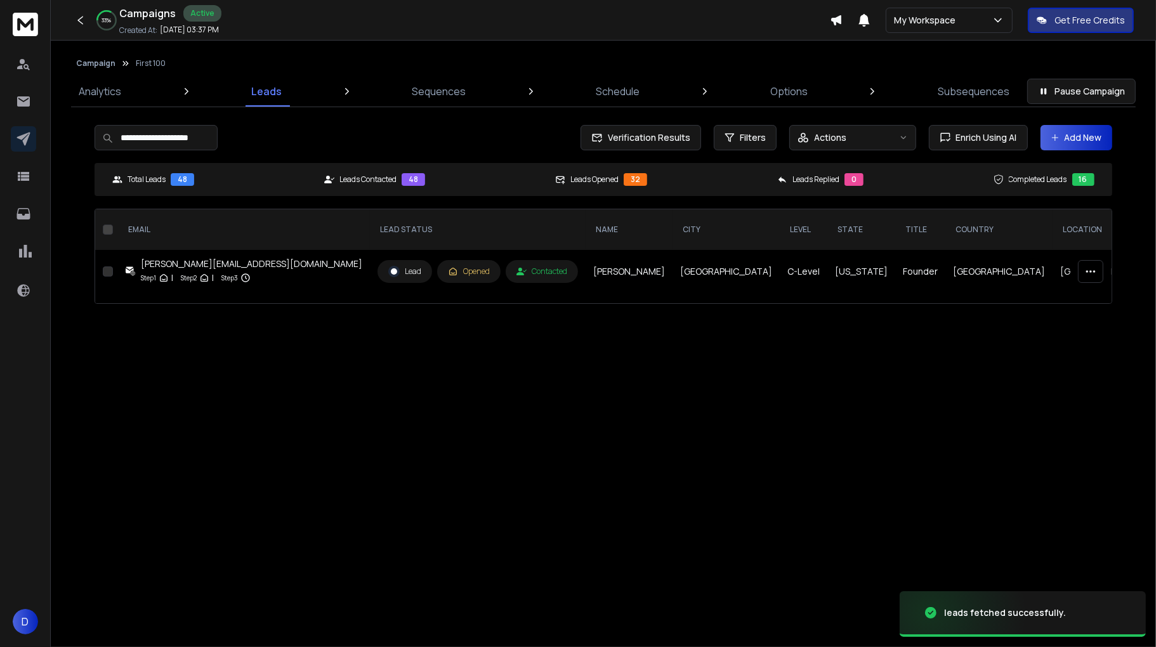
click at [114, 277] on div at bounding box center [110, 271] width 15 height 10
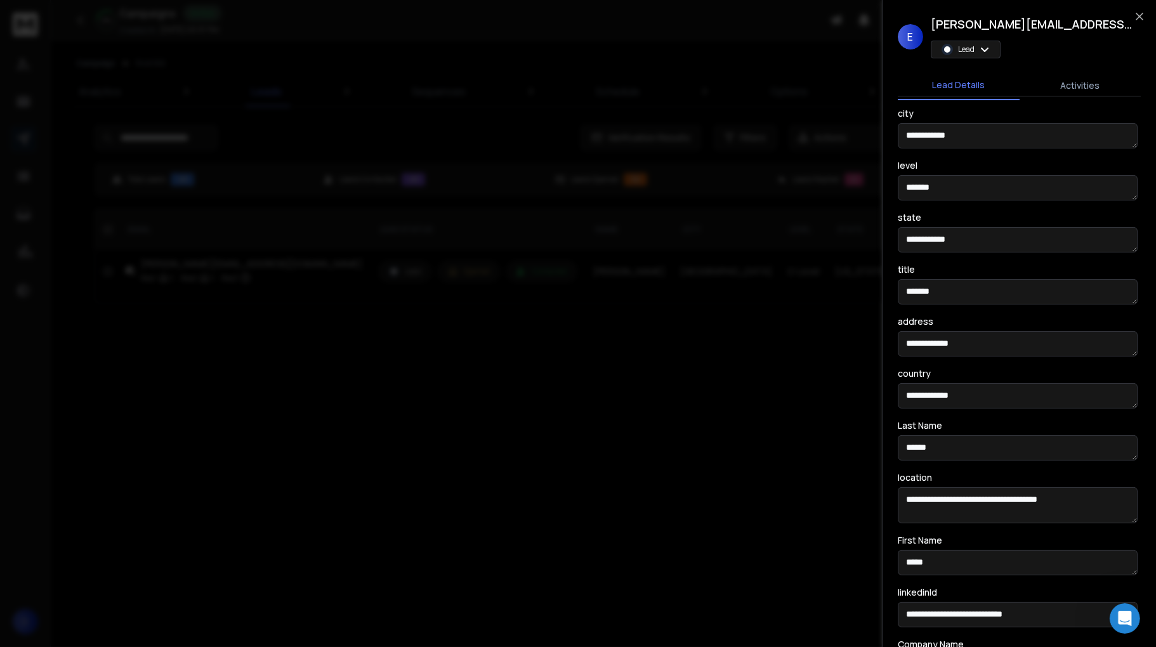
click at [735, 377] on div at bounding box center [578, 323] width 1156 height 647
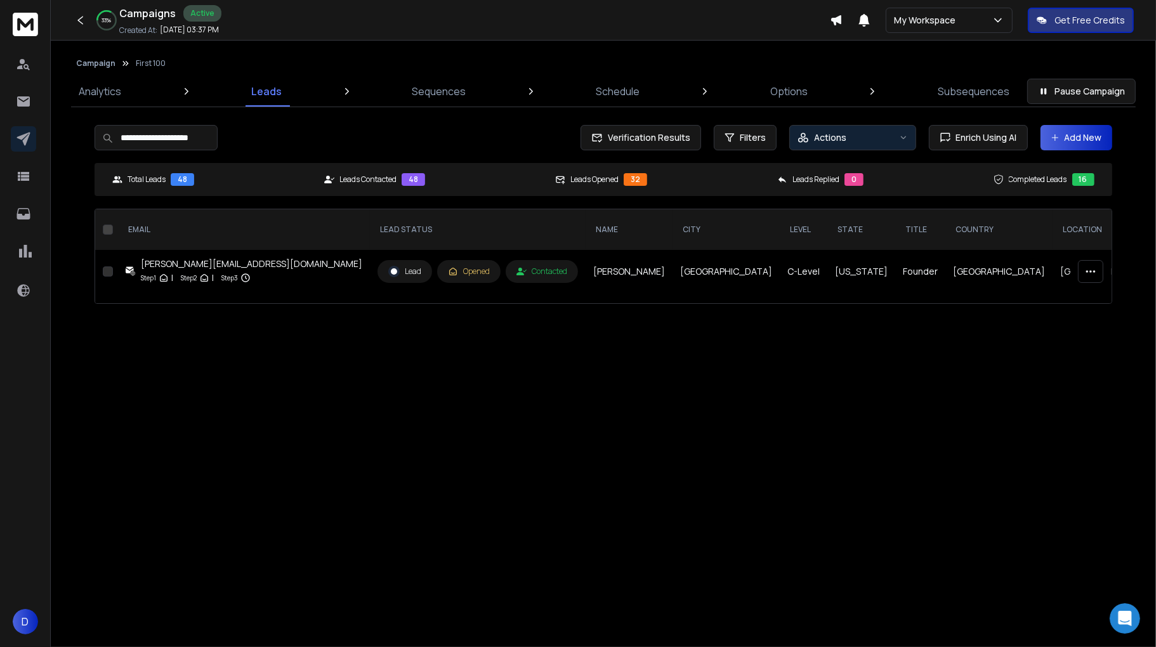
click at [903, 140] on icon "button" at bounding box center [903, 138] width 9 height 10
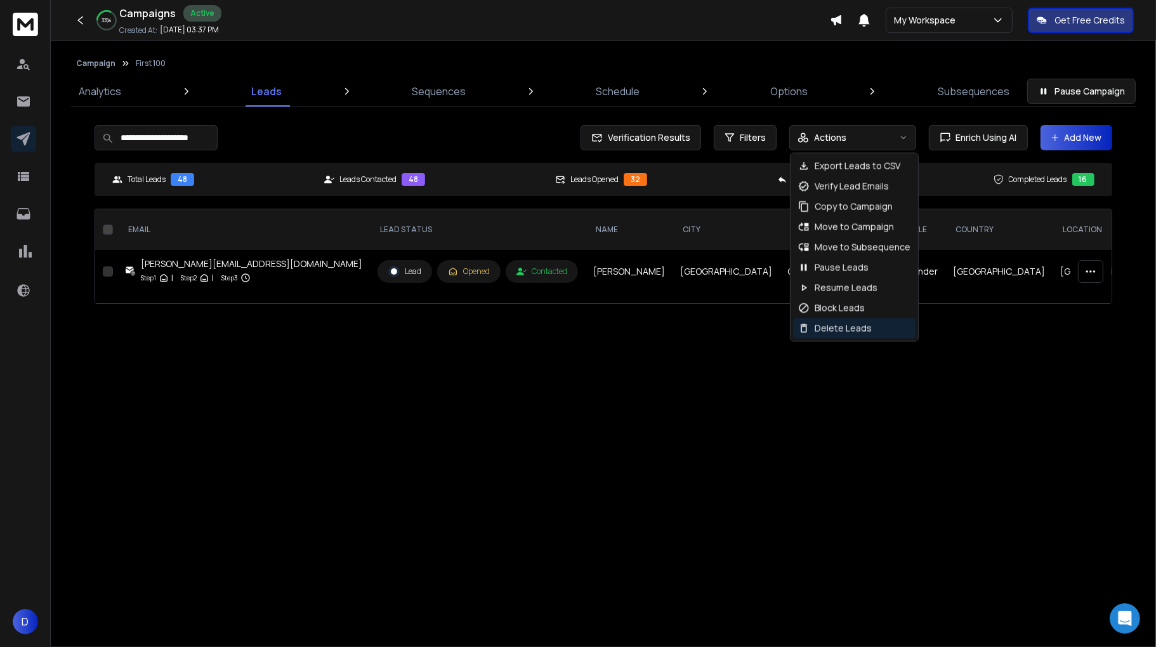
click at [984, 403] on div "**********" at bounding box center [578, 323] width 1156 height 647
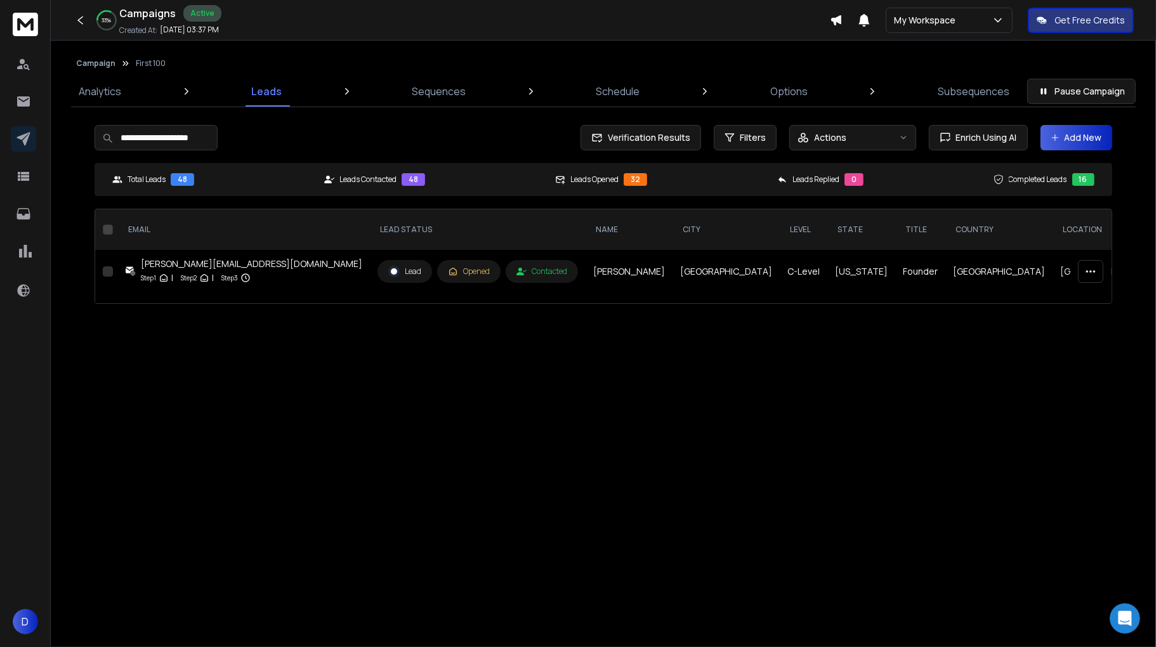
click at [1090, 277] on icon "button" at bounding box center [1090, 271] width 11 height 11
click at [665, 135] on span "Verification Results" at bounding box center [647, 137] width 88 height 13
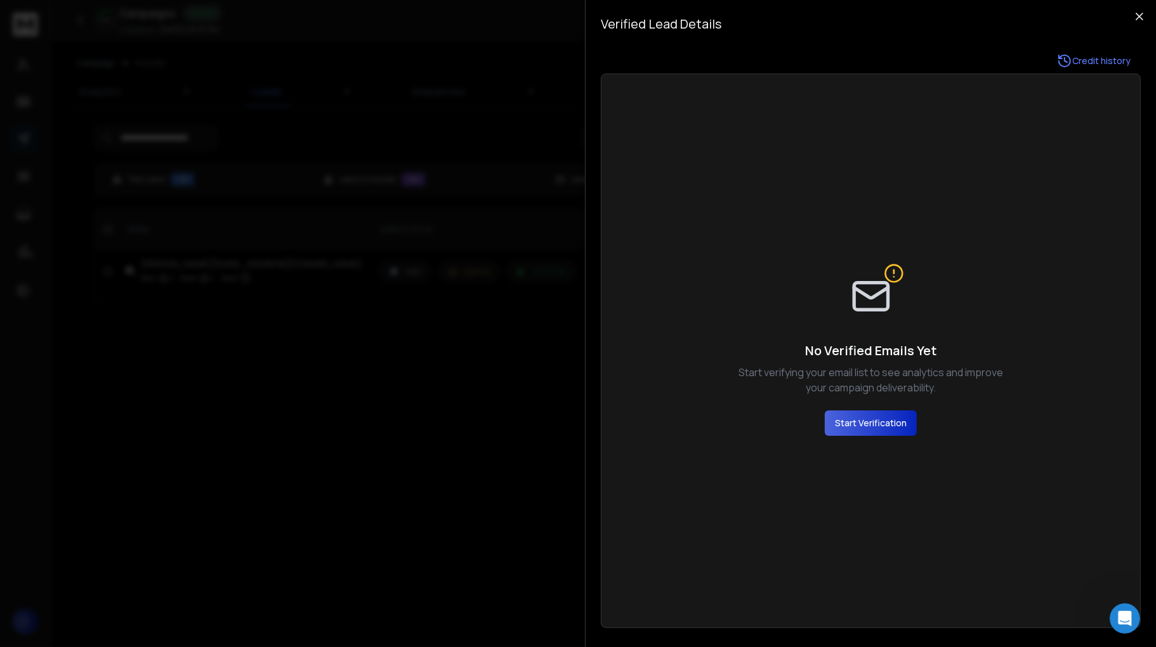
click at [1137, 15] on icon "button" at bounding box center [1139, 16] width 6 height 6
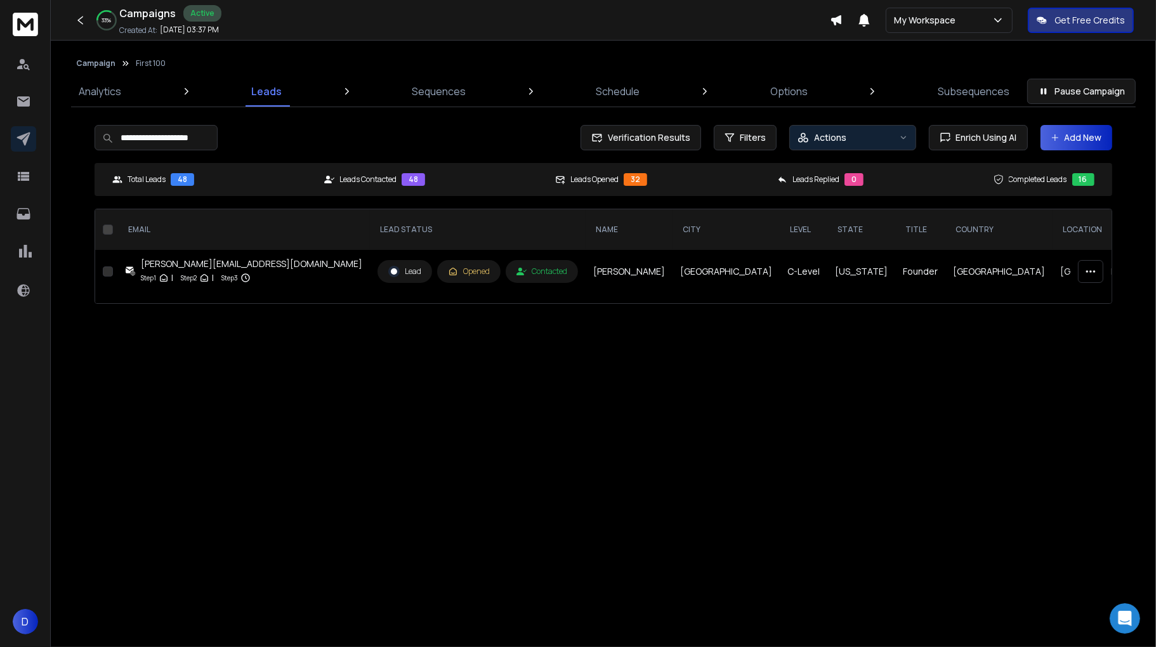
click at [899, 136] on button "Actions" at bounding box center [852, 137] width 127 height 25
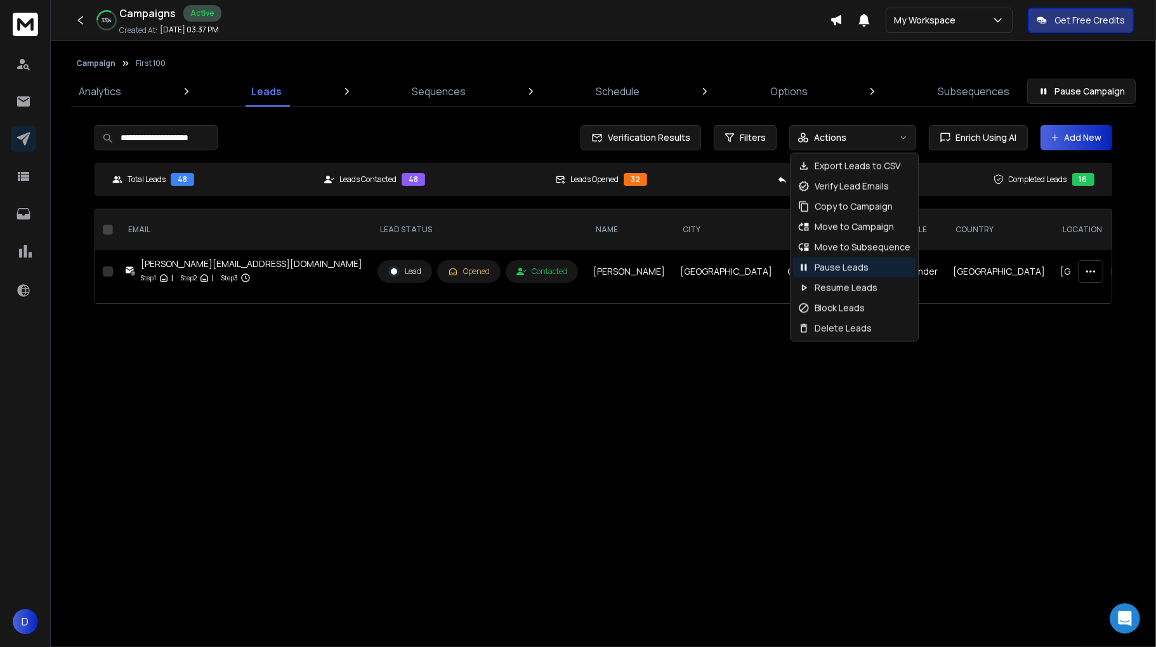
click at [850, 265] on p "Pause Leads" at bounding box center [841, 267] width 54 height 13
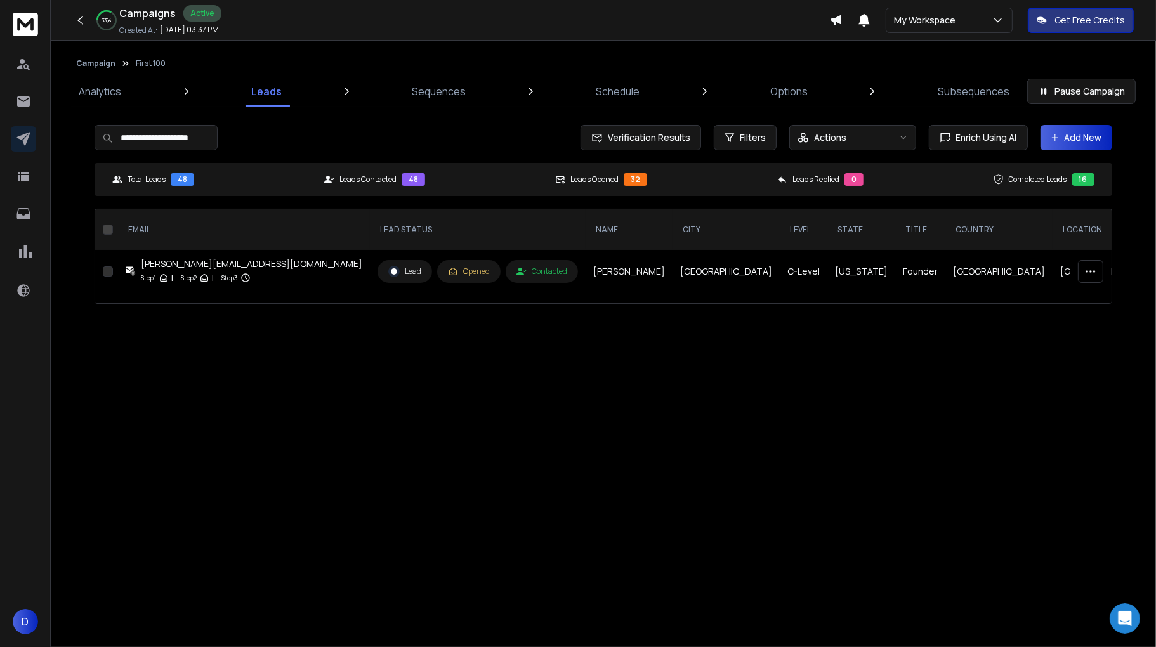
click at [109, 277] on button "button" at bounding box center [108, 271] width 10 height 10
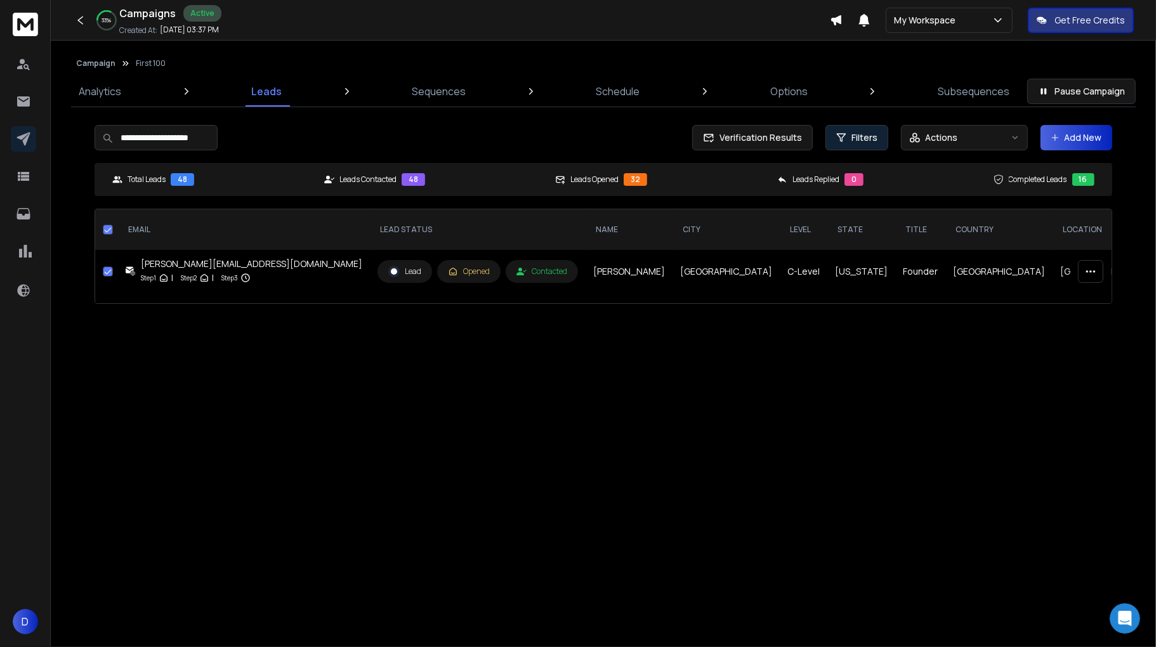
click at [864, 138] on span "Filters" at bounding box center [864, 137] width 26 height 13
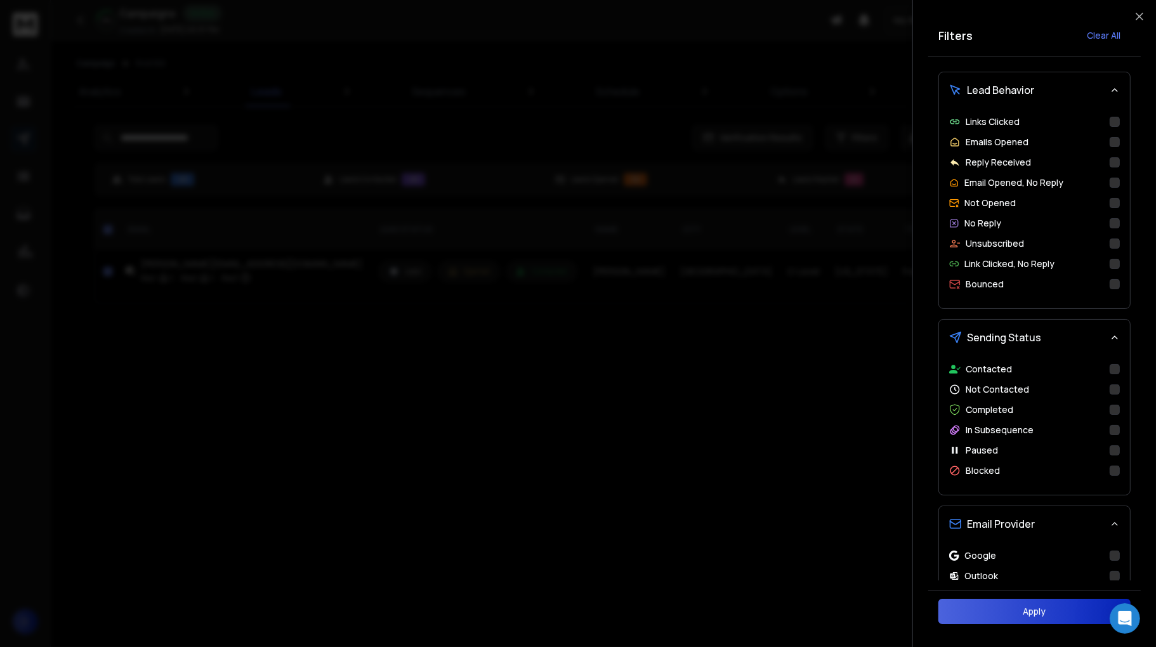
click at [826, 477] on div at bounding box center [578, 323] width 1156 height 647
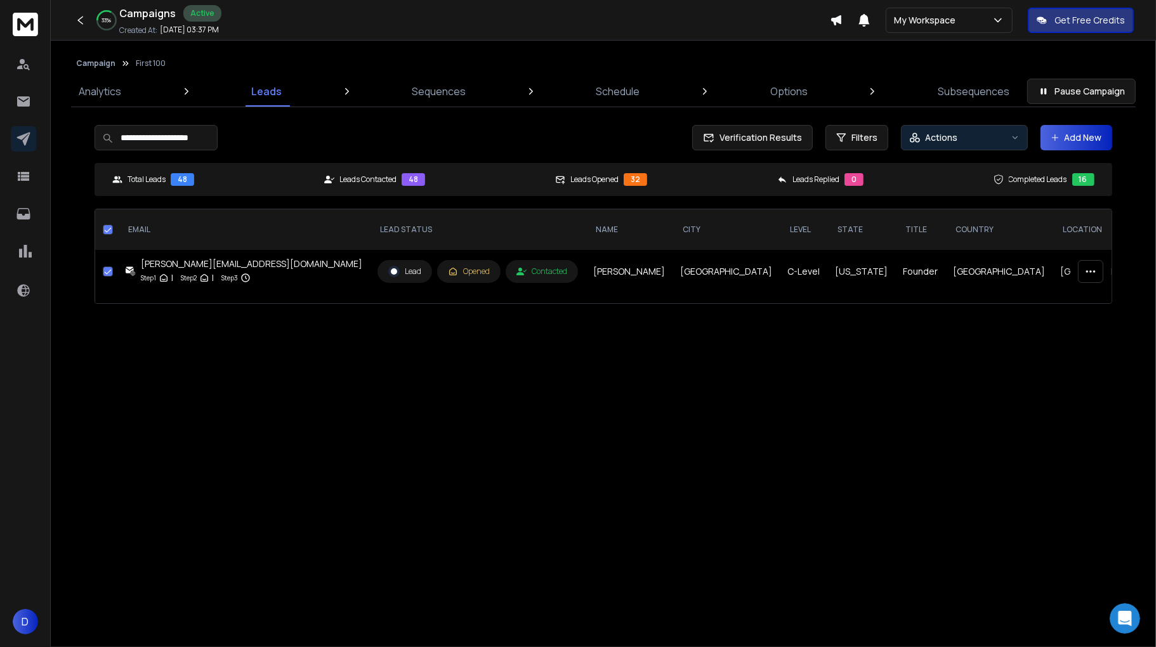
click at [974, 135] on div "Actions" at bounding box center [957, 137] width 96 height 13
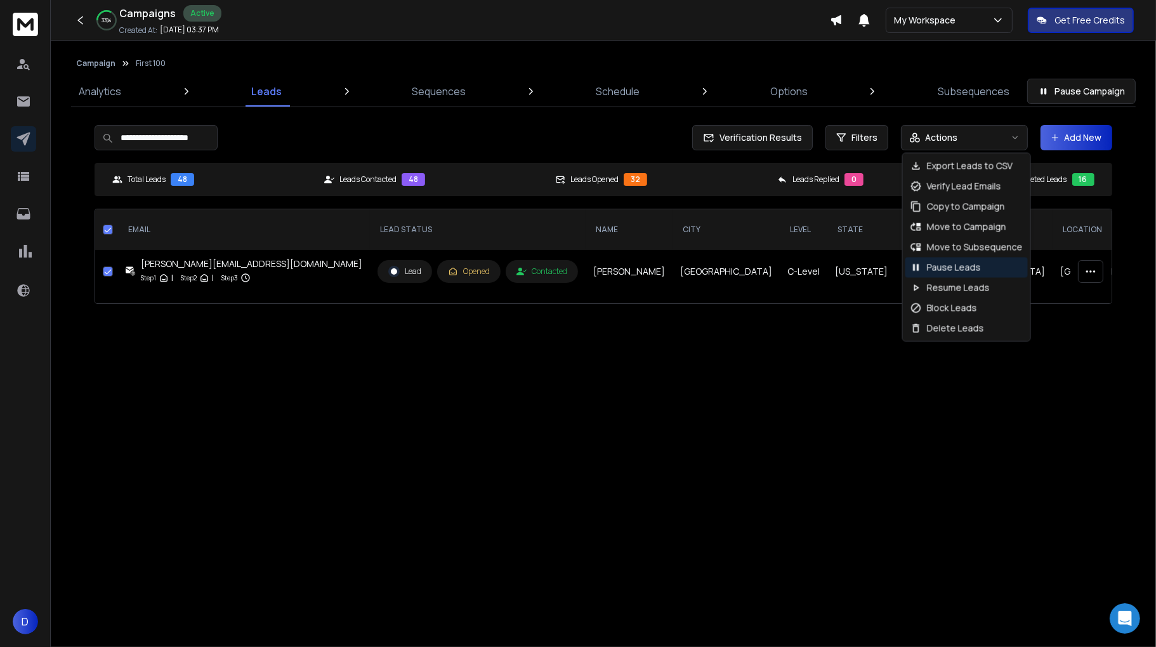
click at [958, 269] on p "Pause Leads" at bounding box center [954, 267] width 54 height 13
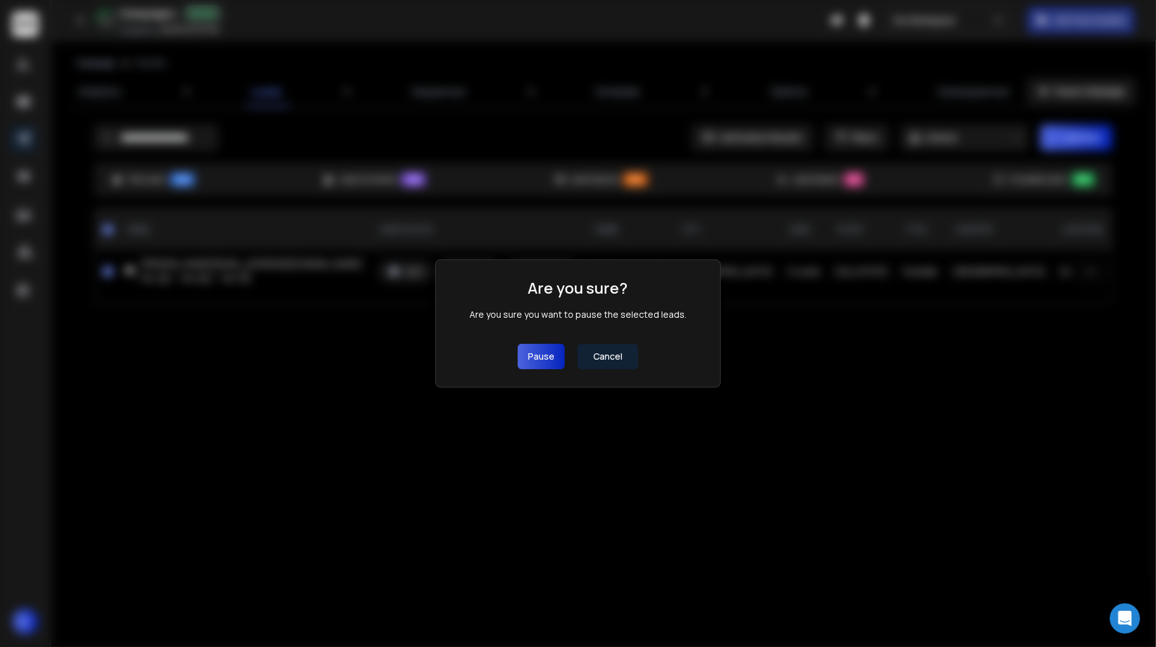
click at [540, 356] on button "Pause" at bounding box center [541, 356] width 47 height 25
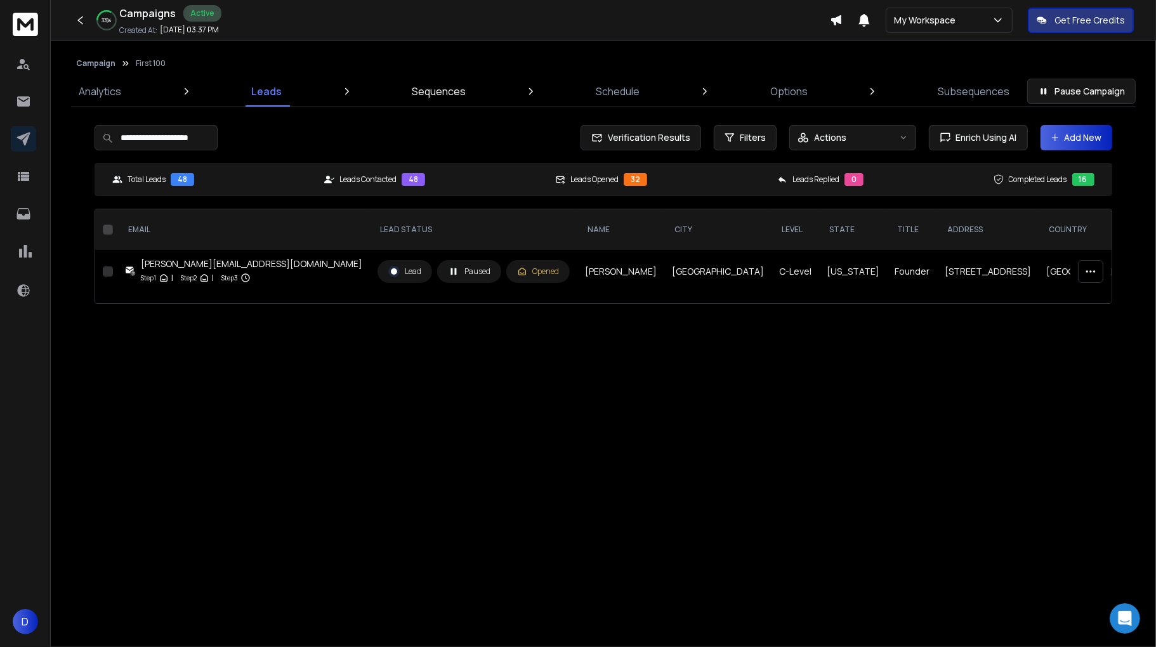
click at [444, 92] on p "Sequences" at bounding box center [439, 91] width 54 height 15
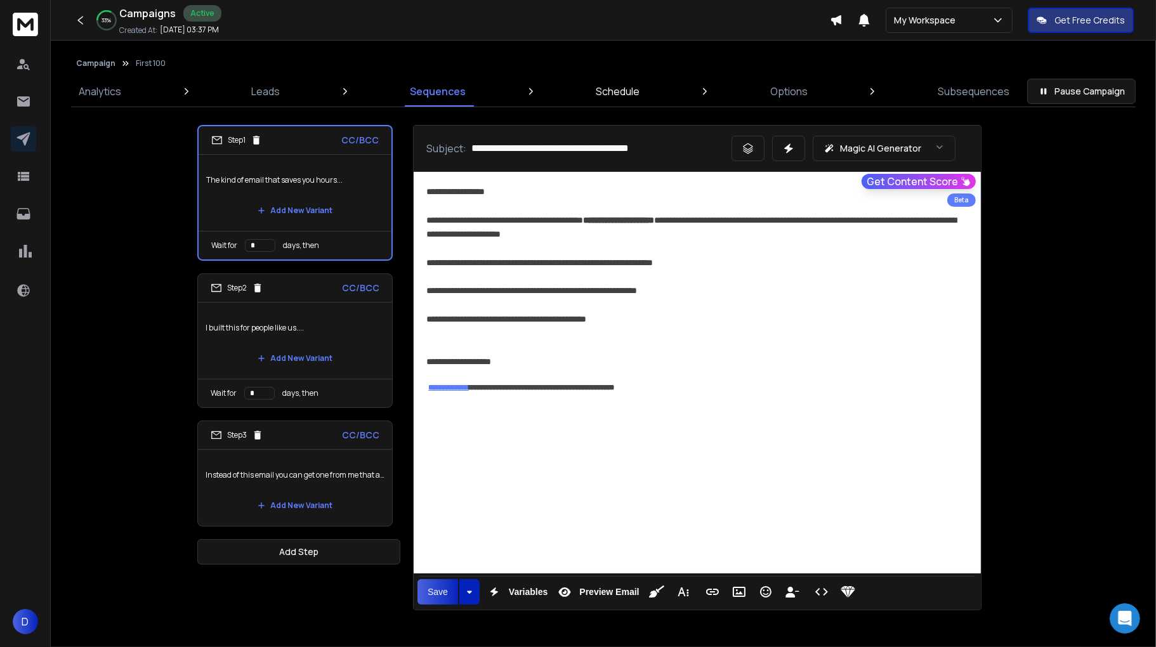
click at [632, 93] on p "Schedule" at bounding box center [618, 91] width 44 height 15
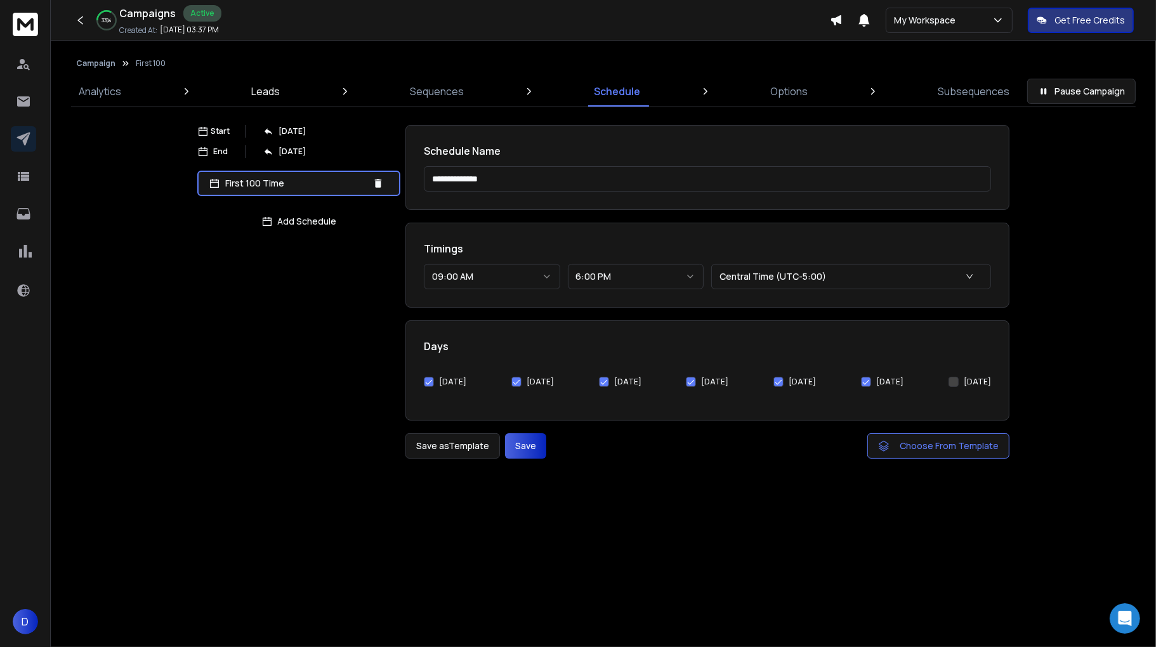
click at [270, 94] on p "Leads" at bounding box center [265, 91] width 29 height 15
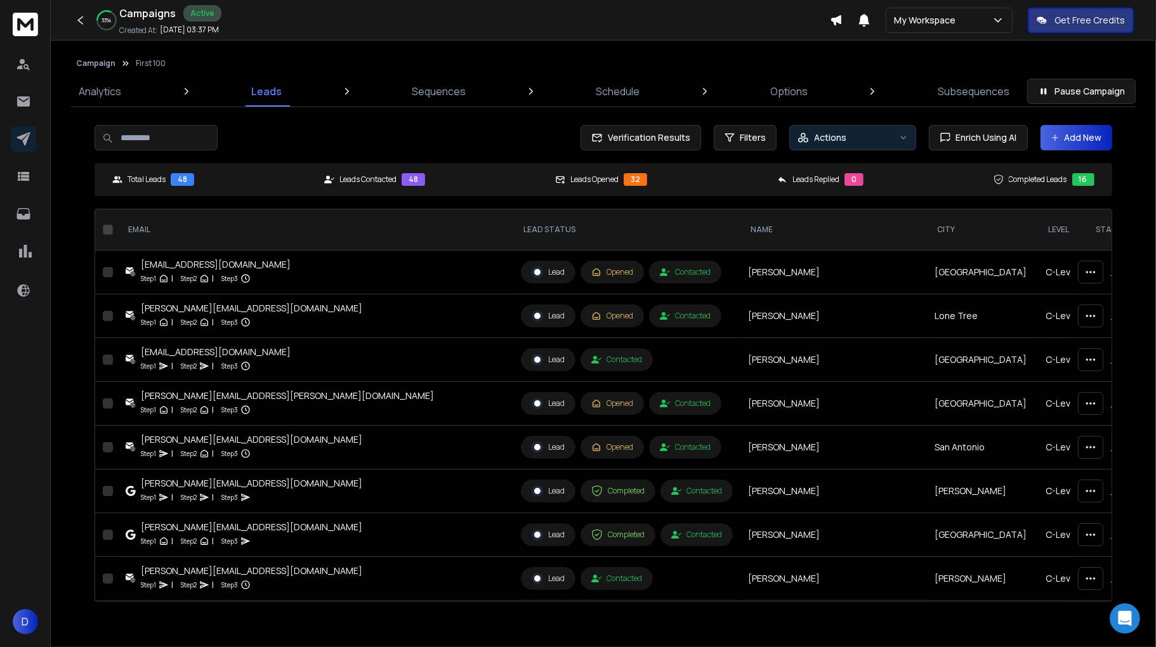
click at [901, 143] on button "Actions" at bounding box center [852, 137] width 127 height 25
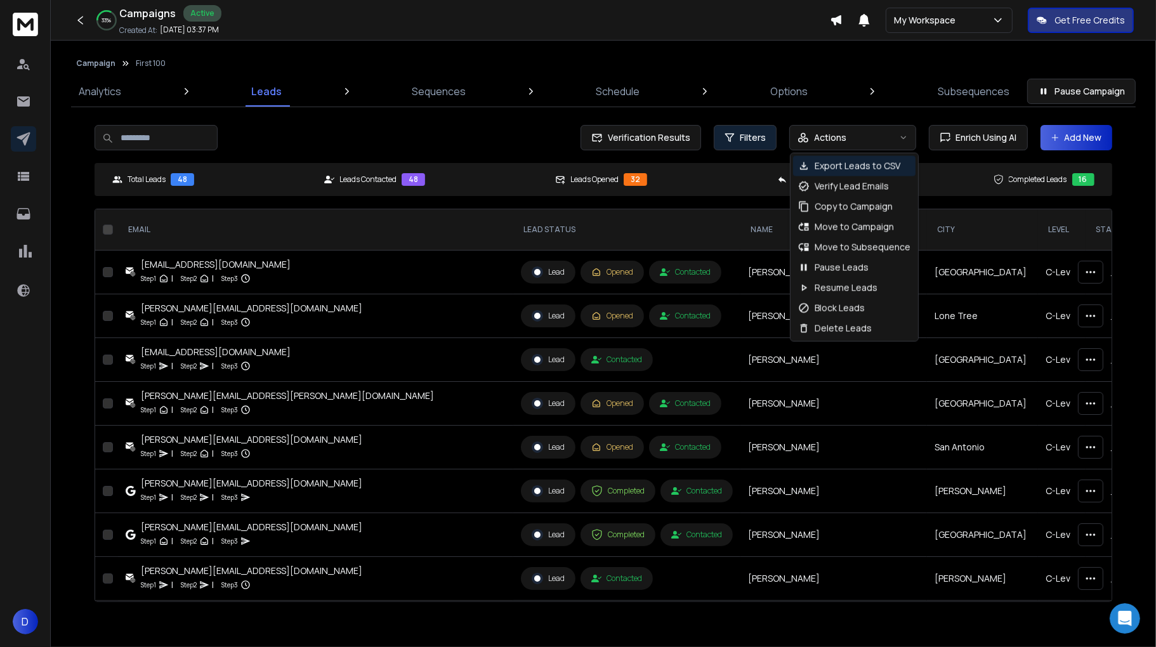
click at [737, 135] on button "Filters" at bounding box center [745, 137] width 63 height 25
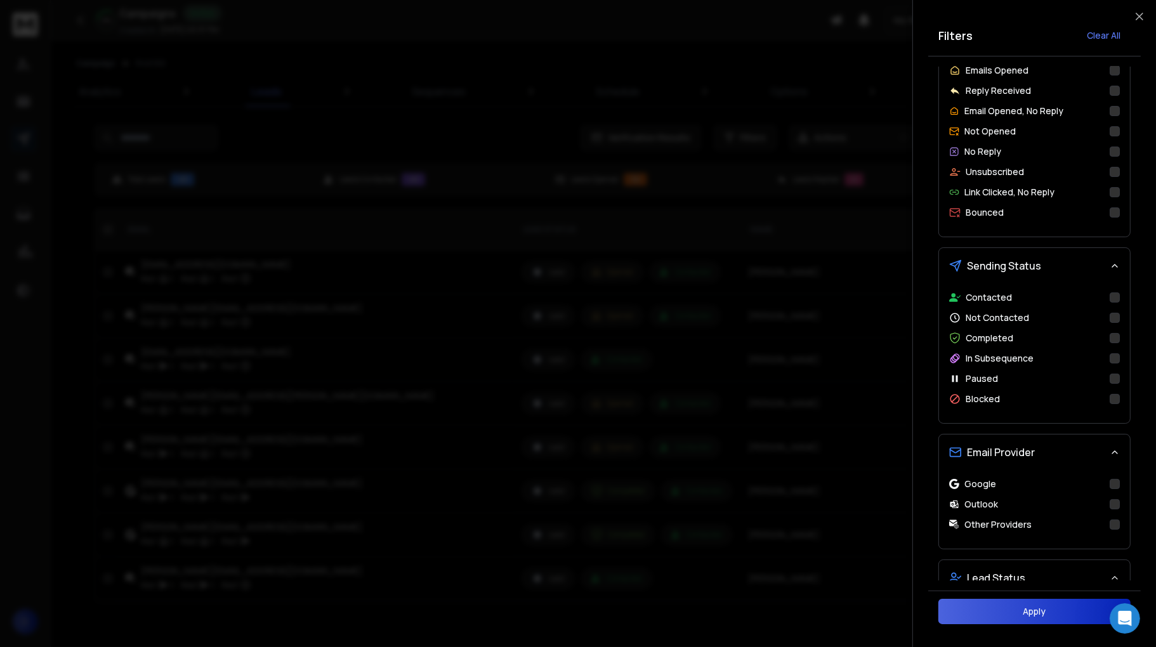
scroll to position [71, 0]
click at [1111, 337] on button "Completed" at bounding box center [1114, 339] width 10 height 10
click at [1043, 610] on button "Apply" at bounding box center [1034, 611] width 192 height 25
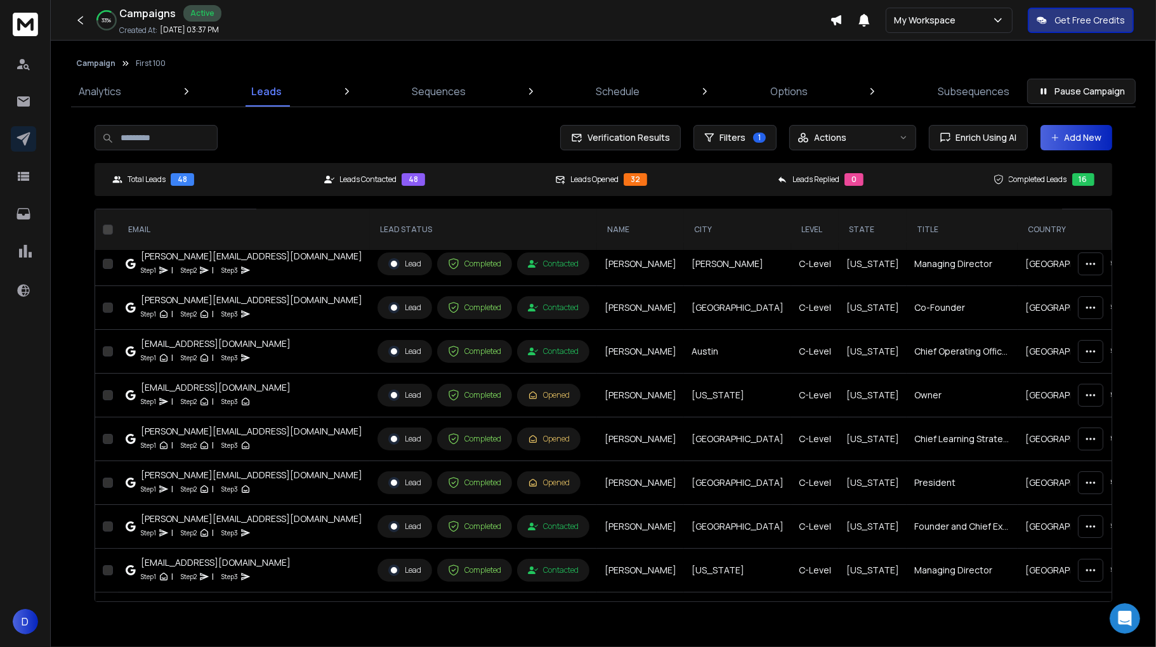
scroll to position [0, 0]
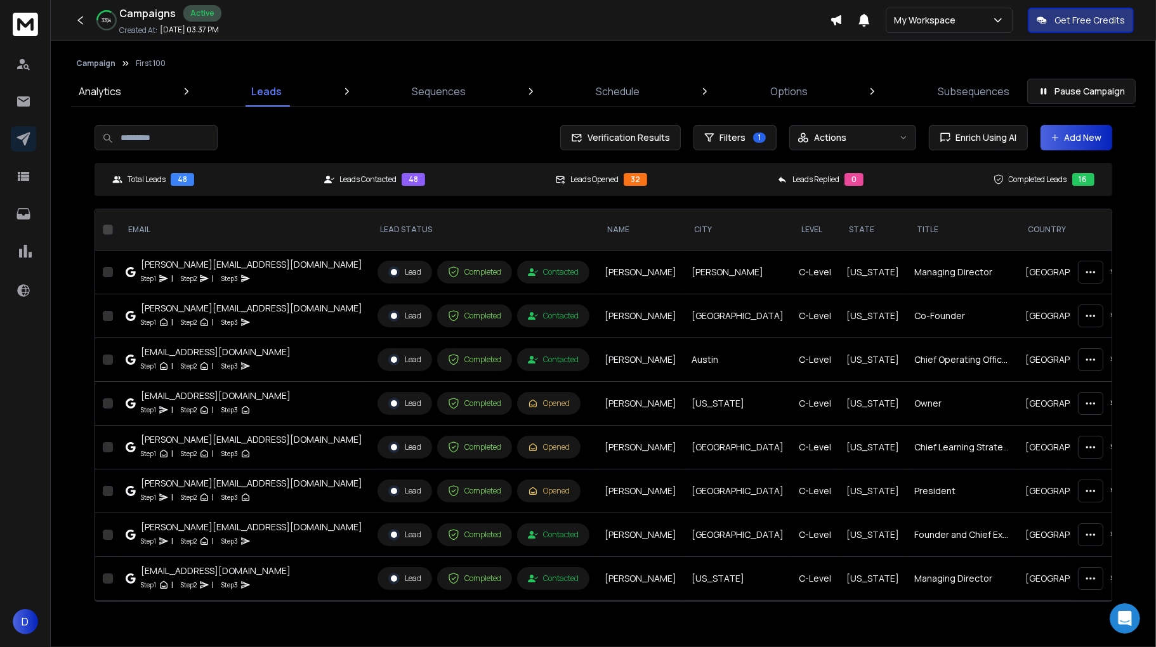
click at [99, 88] on p "Analytics" at bounding box center [100, 91] width 42 height 15
